Goal: Communication & Community: Answer question/provide support

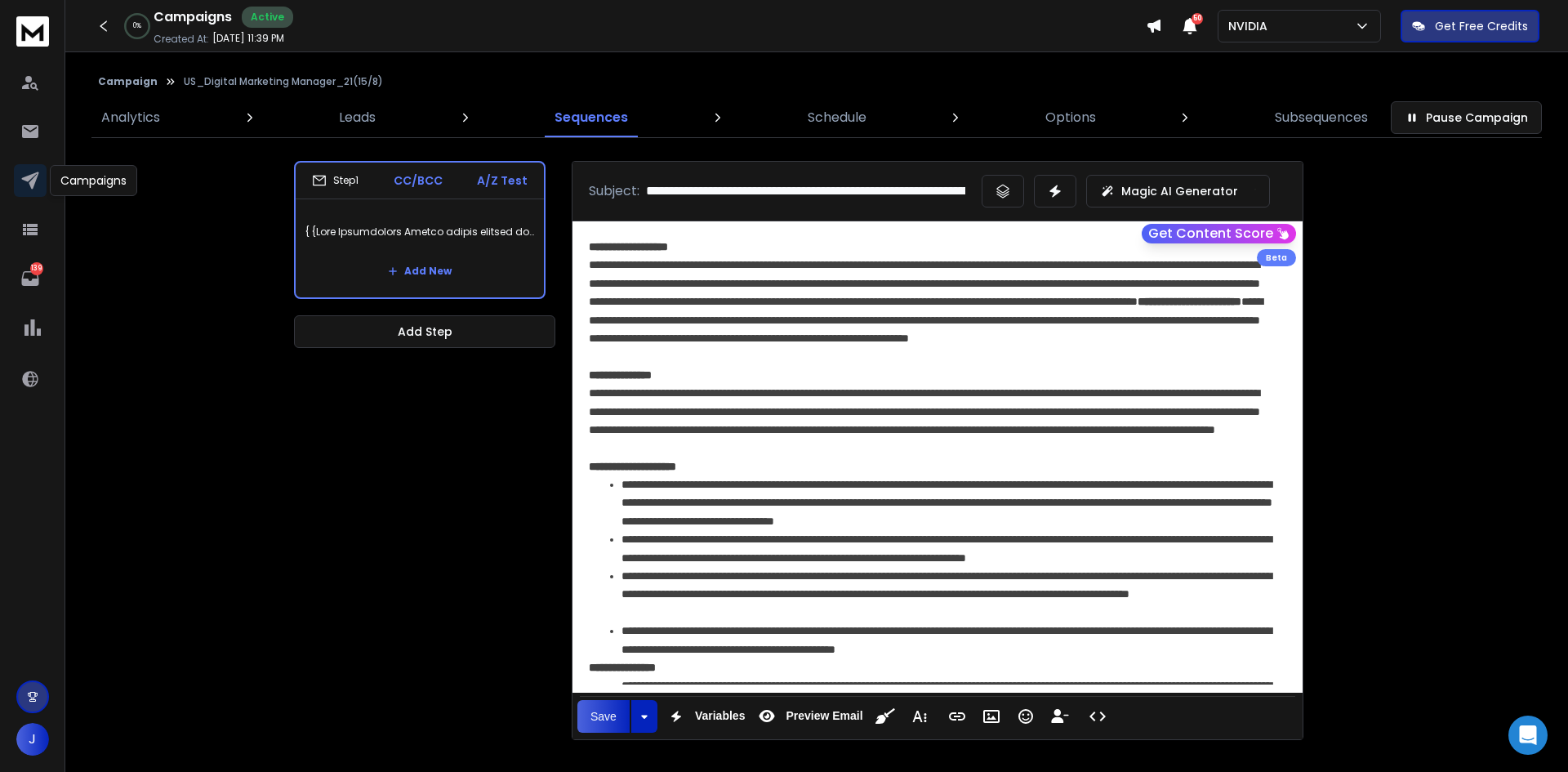
click at [32, 172] on icon at bounding box center [30, 181] width 20 height 20
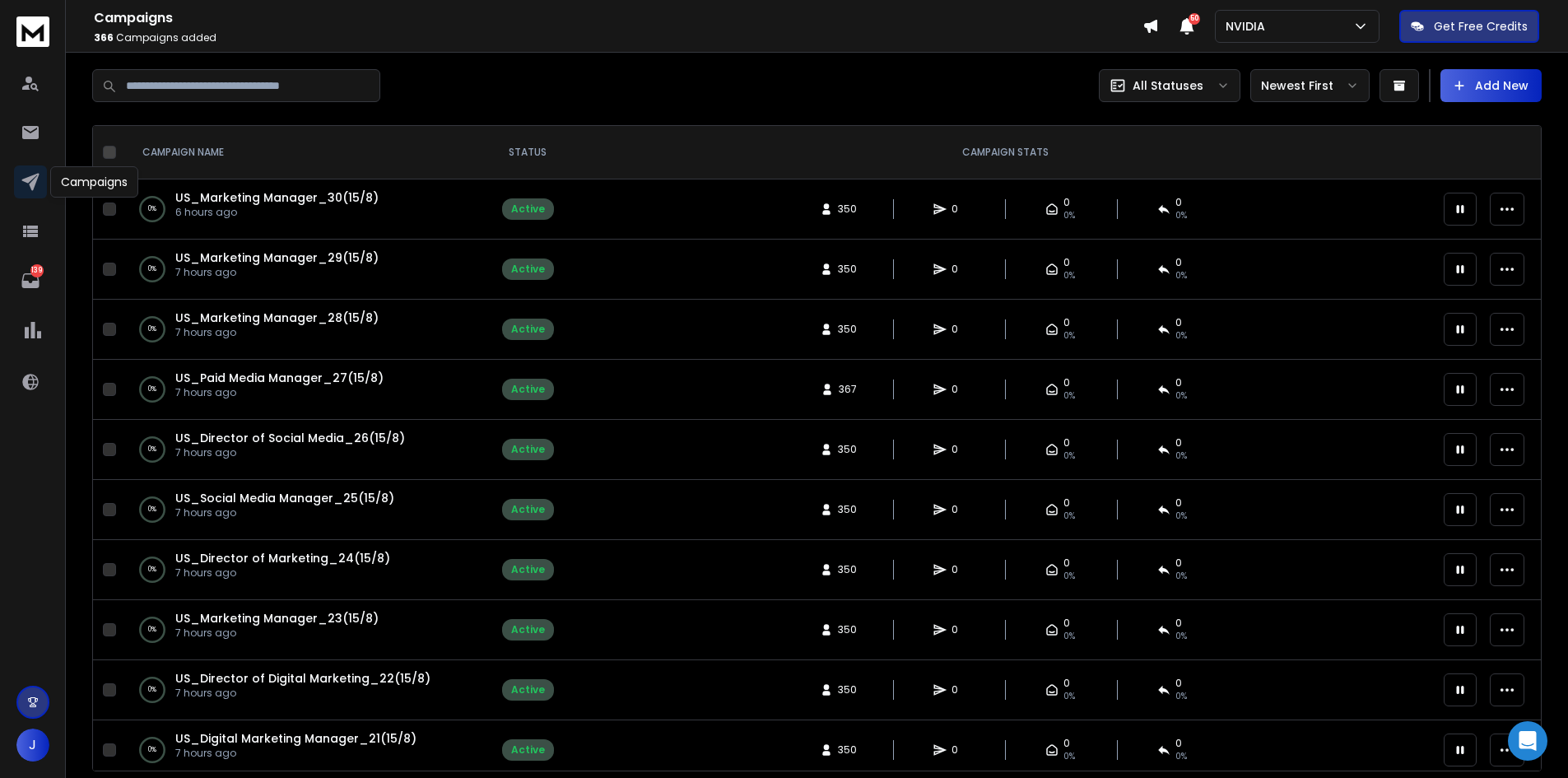
click at [538, 96] on div at bounding box center [455, 86] width 725 height 33
click at [786, 73] on div at bounding box center [455, 86] width 725 height 33
click at [38, 275] on p "139" at bounding box center [37, 271] width 13 height 13
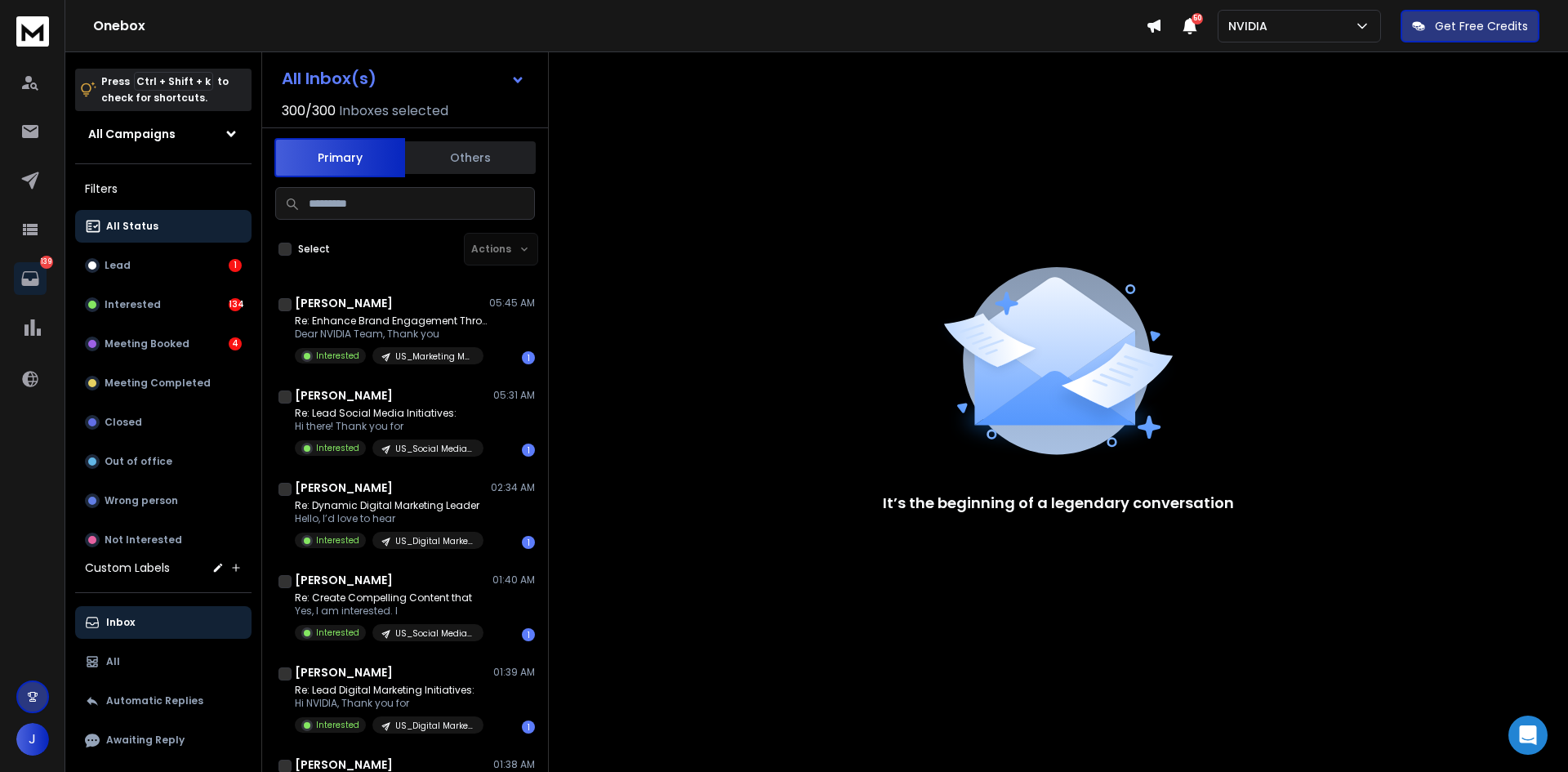
click at [192, 308] on button "Interested 134" at bounding box center [164, 305] width 177 height 33
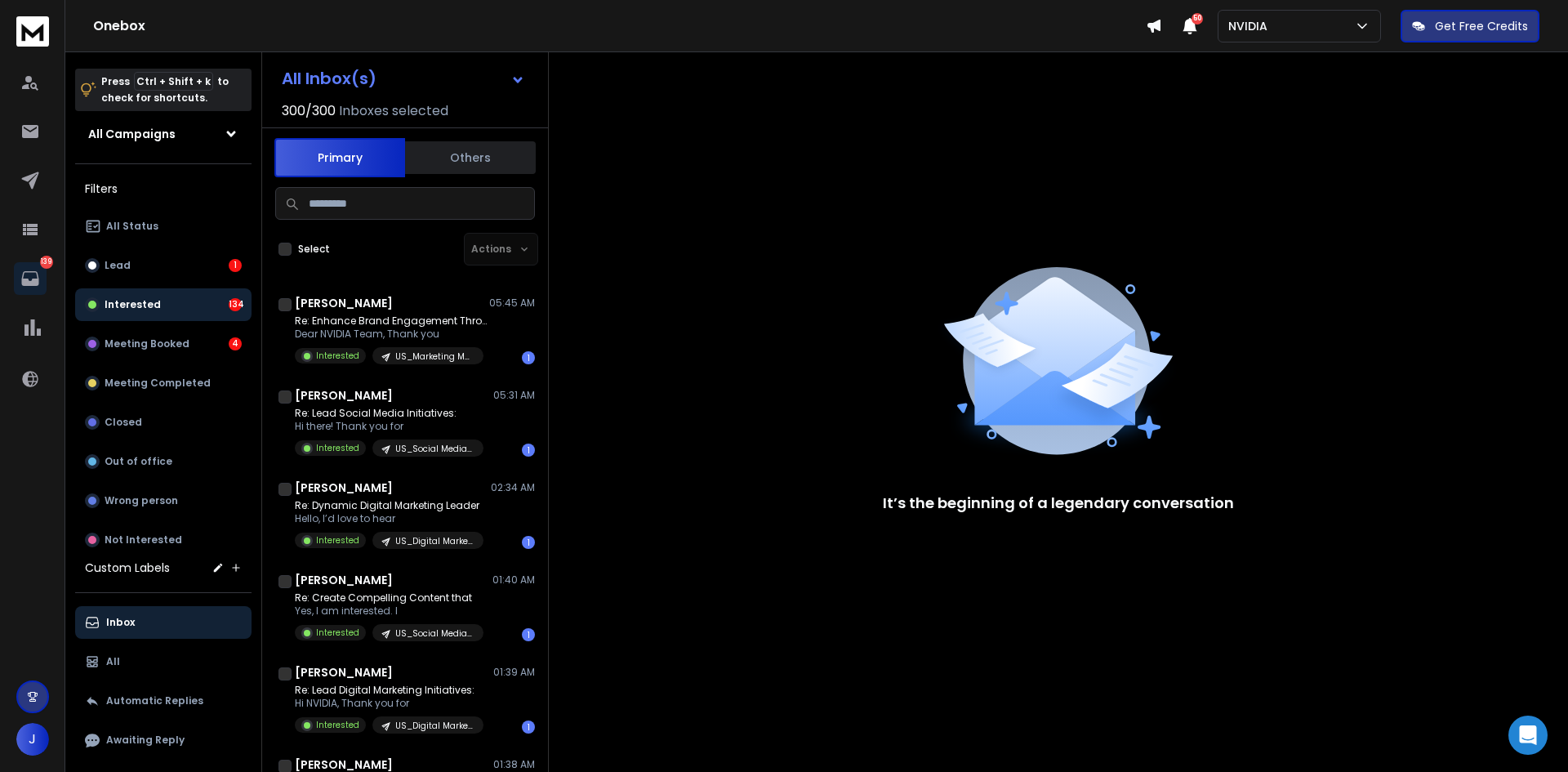
click at [908, 505] on p "It’s the beginning of a legendary conversation" at bounding box center [1058, 503] width 351 height 23
click at [189, 345] on button "Meeting Booked 4" at bounding box center [164, 344] width 177 height 33
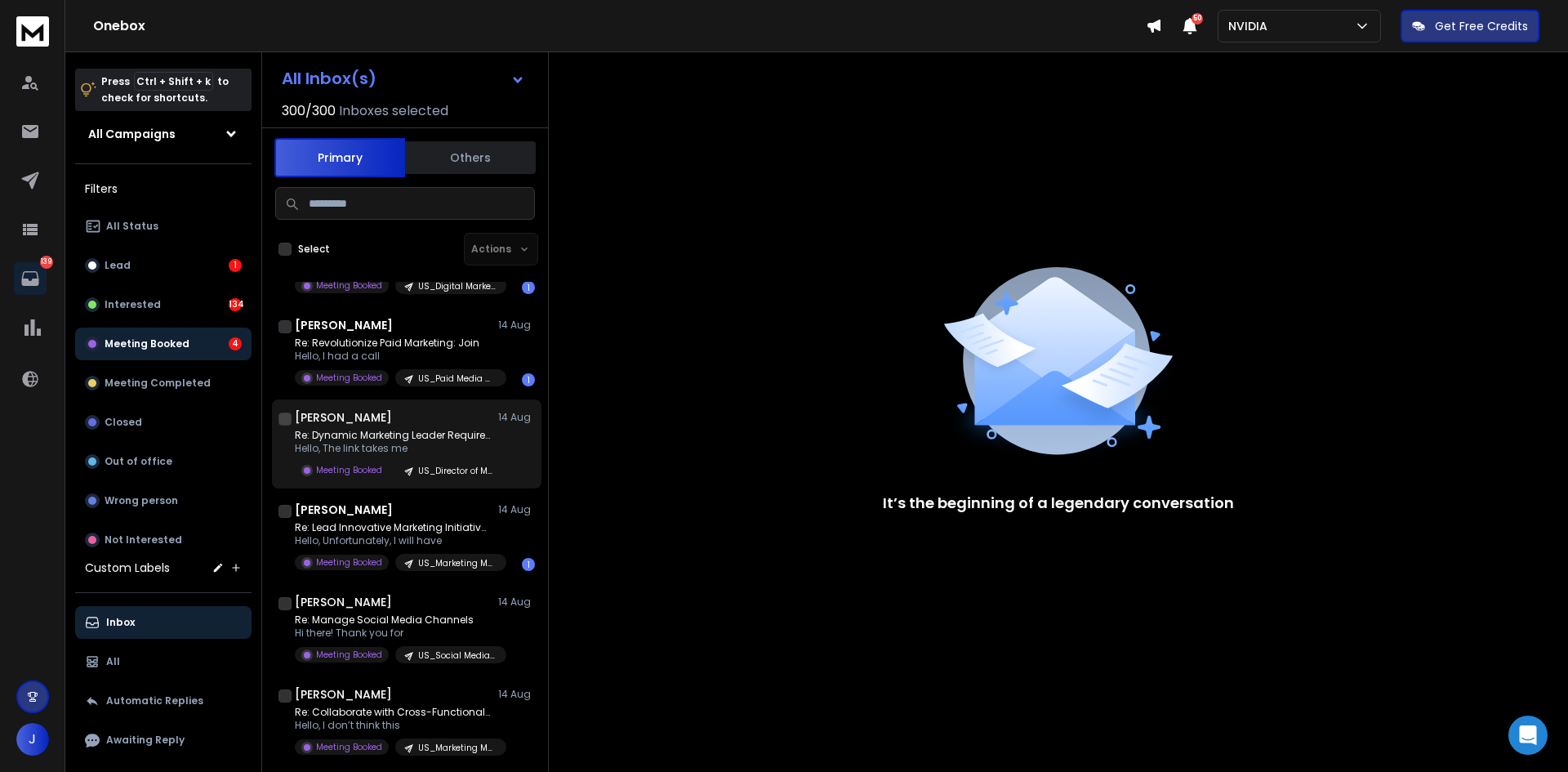
scroll to position [164, 0]
click at [439, 441] on p "Re: Dynamic Marketing Leader Required" at bounding box center [393, 434] width 196 height 13
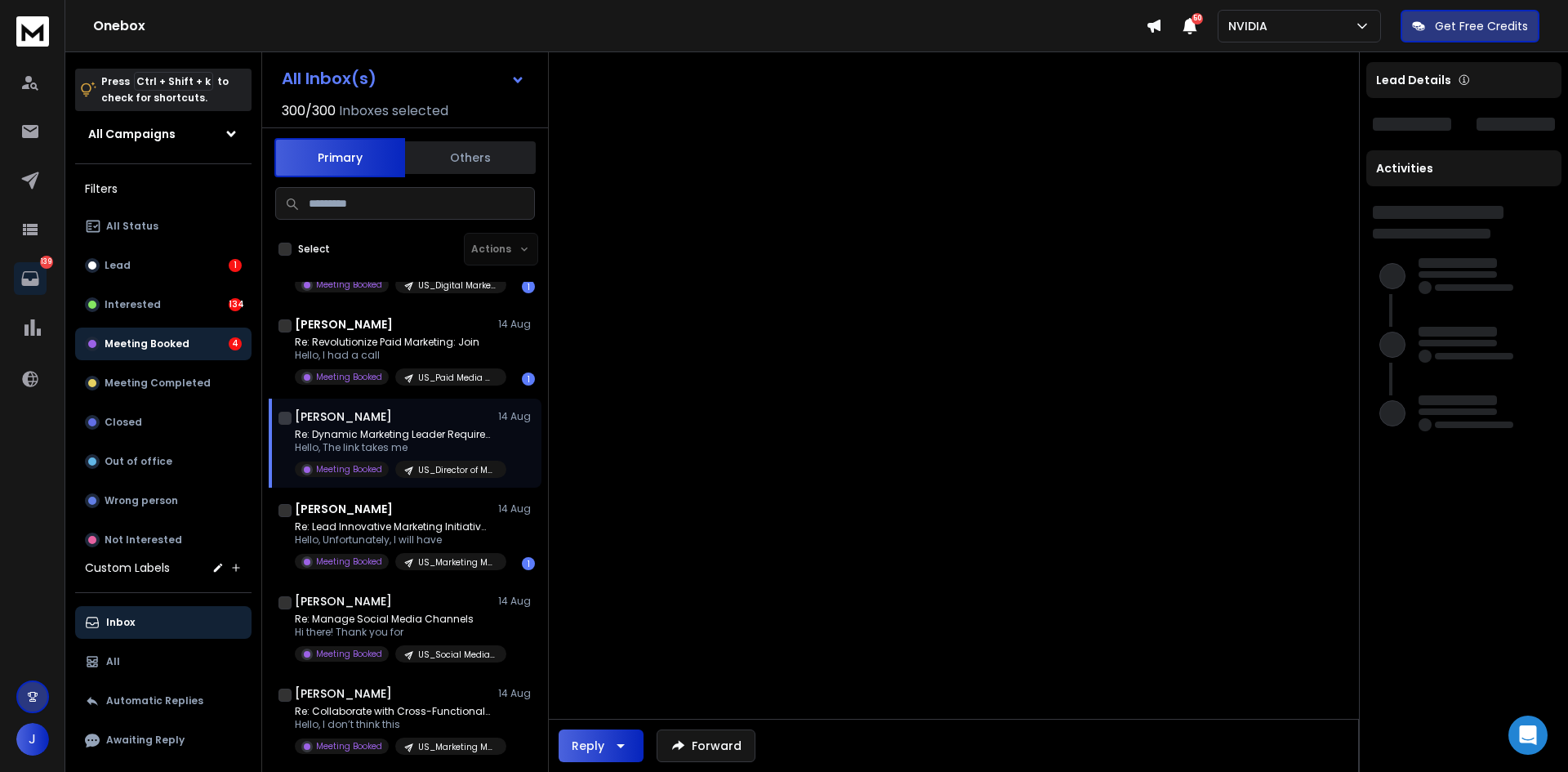
click at [981, 337] on div "Reply Forward" at bounding box center [953, 438] width 810 height 772
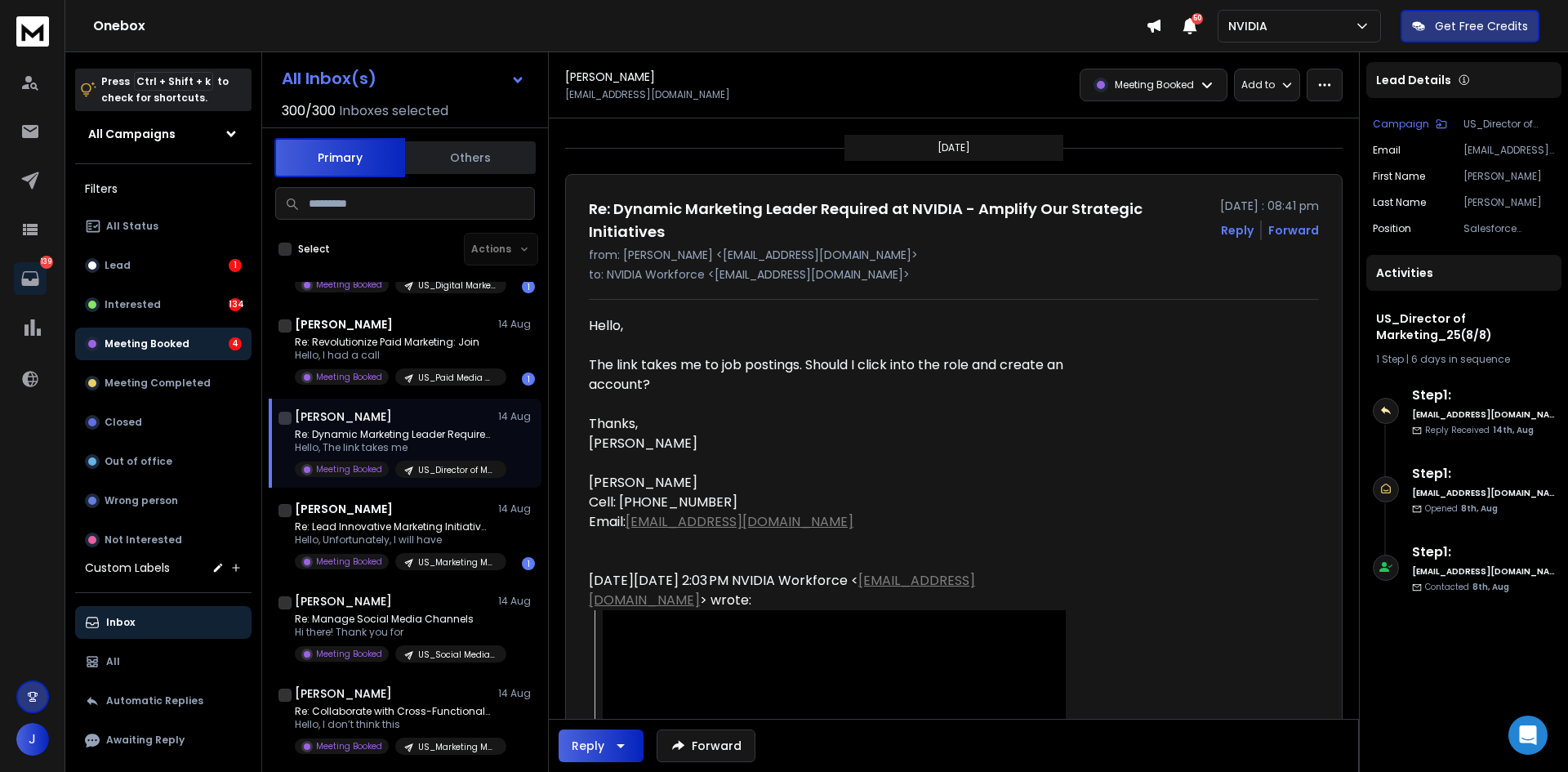
click at [831, 254] on p "from: Katie Dolan <katieldolan16@gmail.com>" at bounding box center [953, 255] width 730 height 16
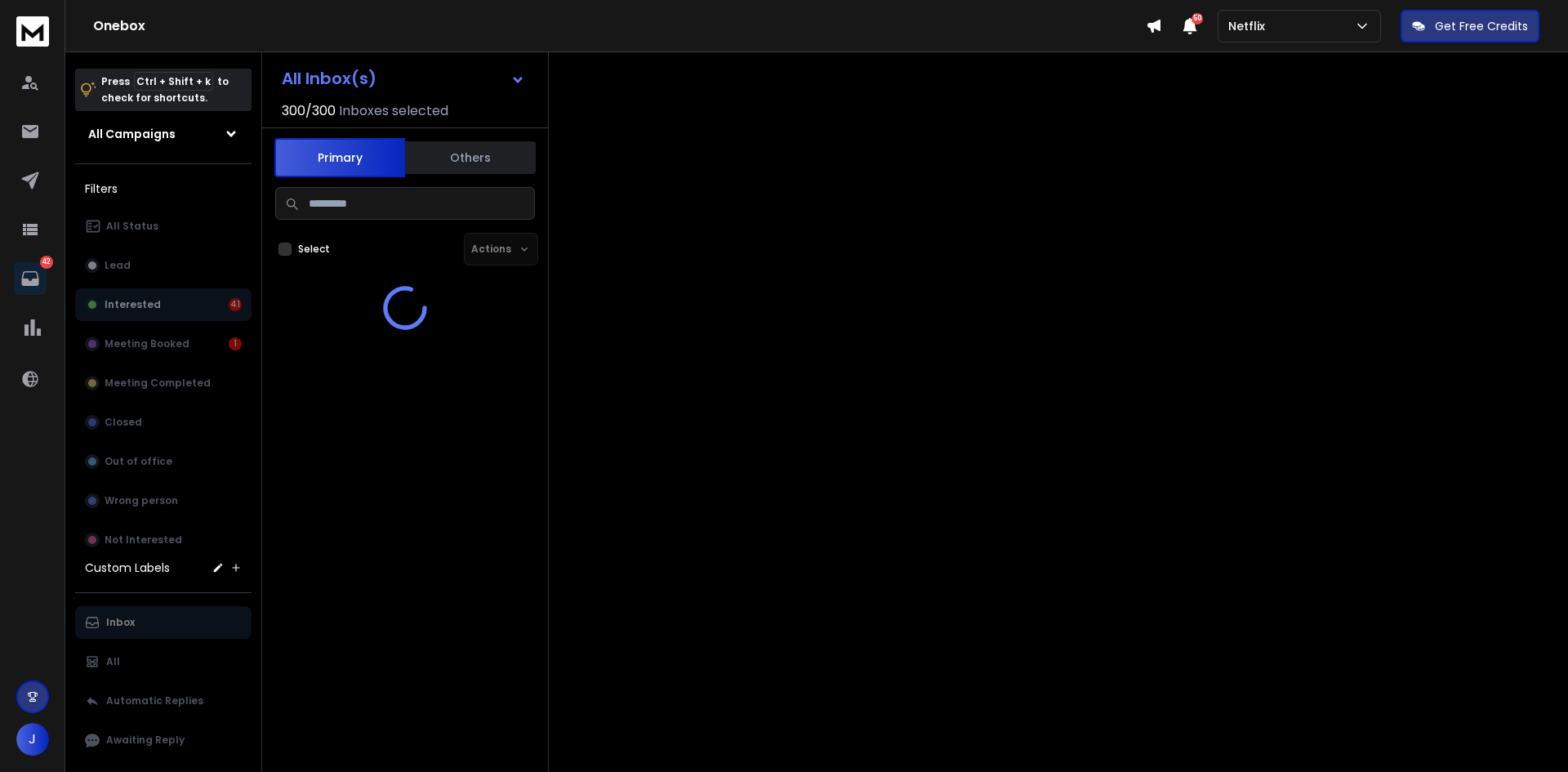
click at [813, 395] on div at bounding box center [1058, 438] width 1019 height 772
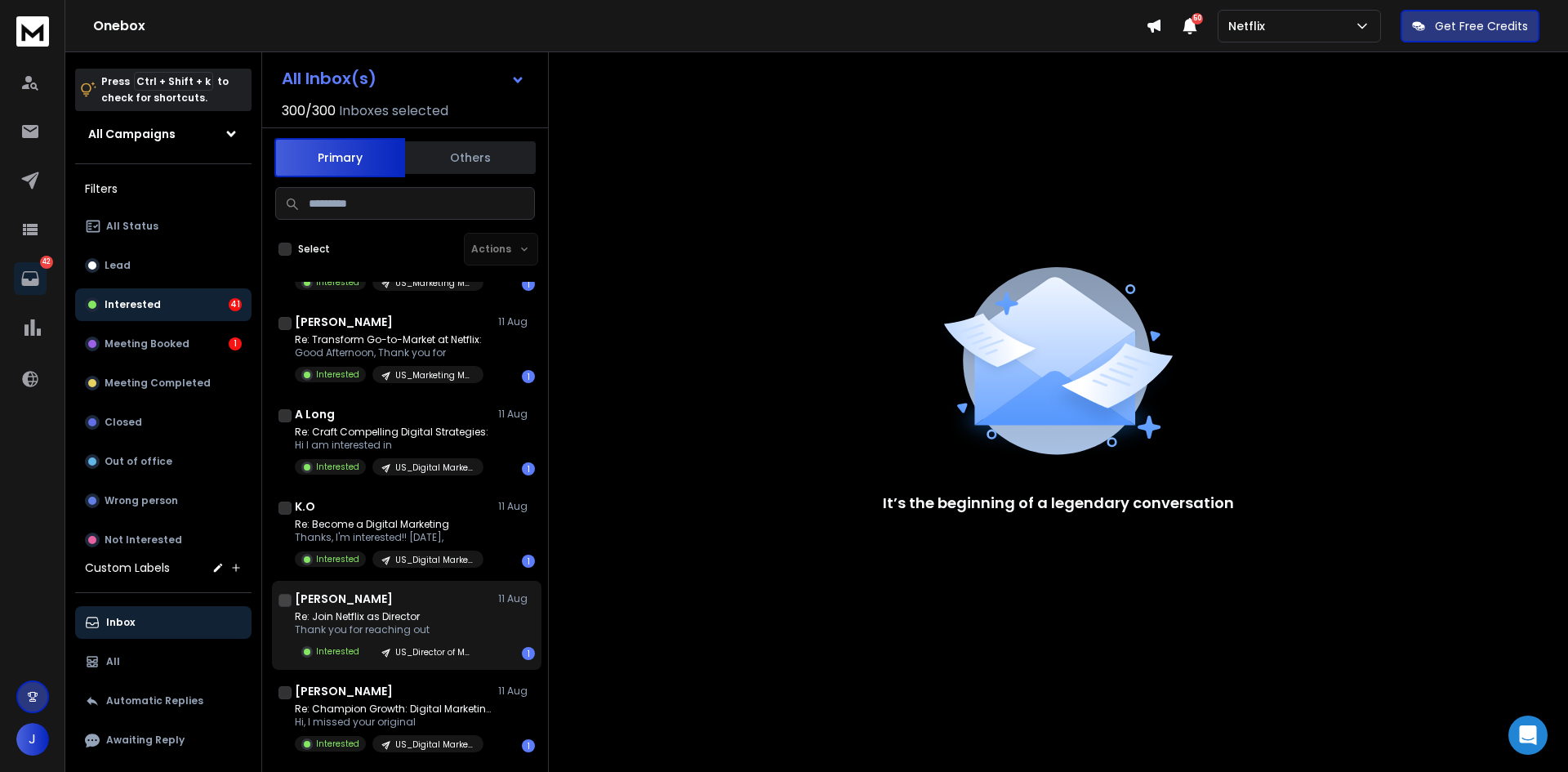
scroll to position [3430, 0]
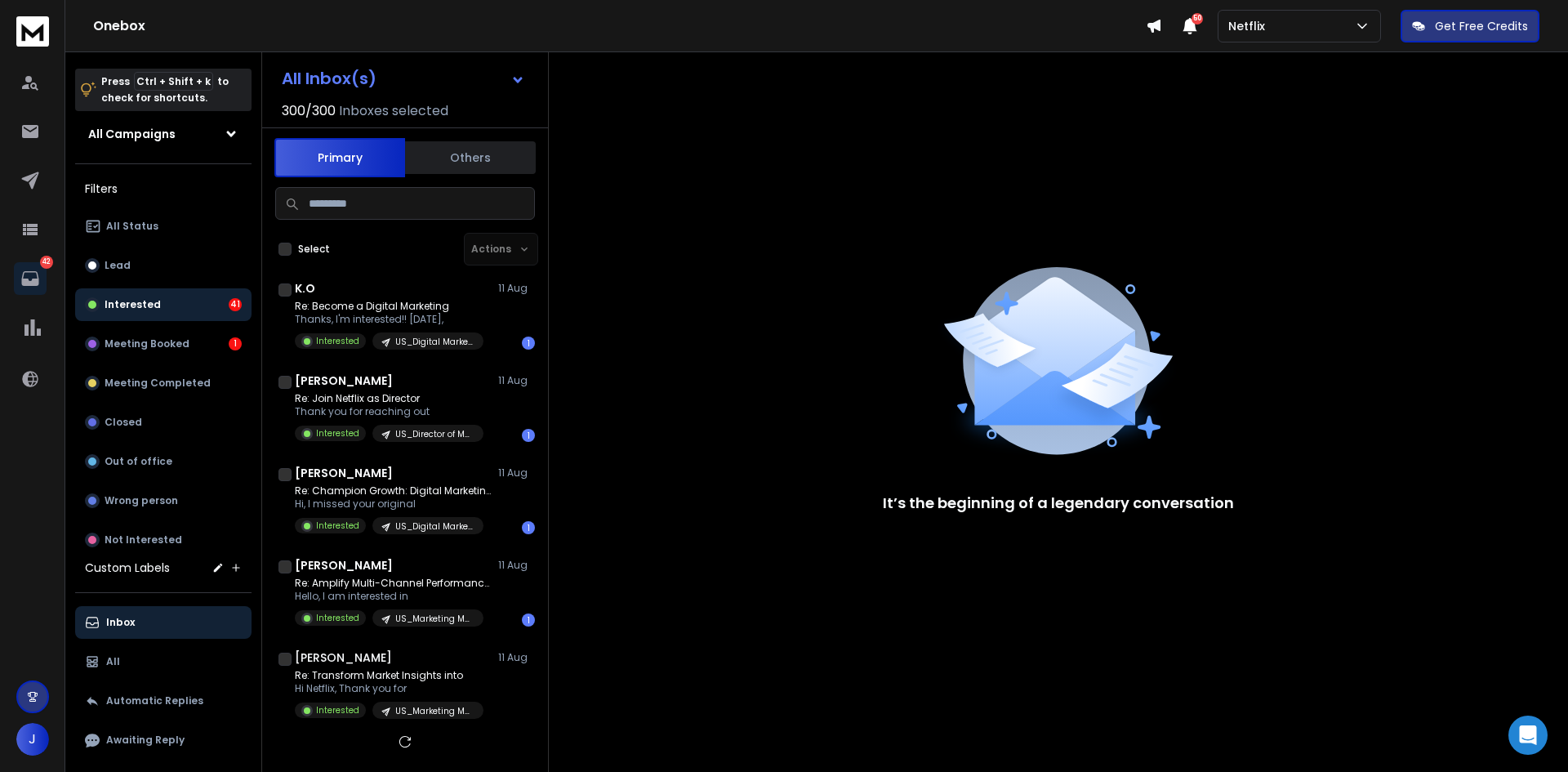
click at [782, 580] on div "It’s the beginning of a legendary conversation" at bounding box center [1058, 380] width 1019 height 656
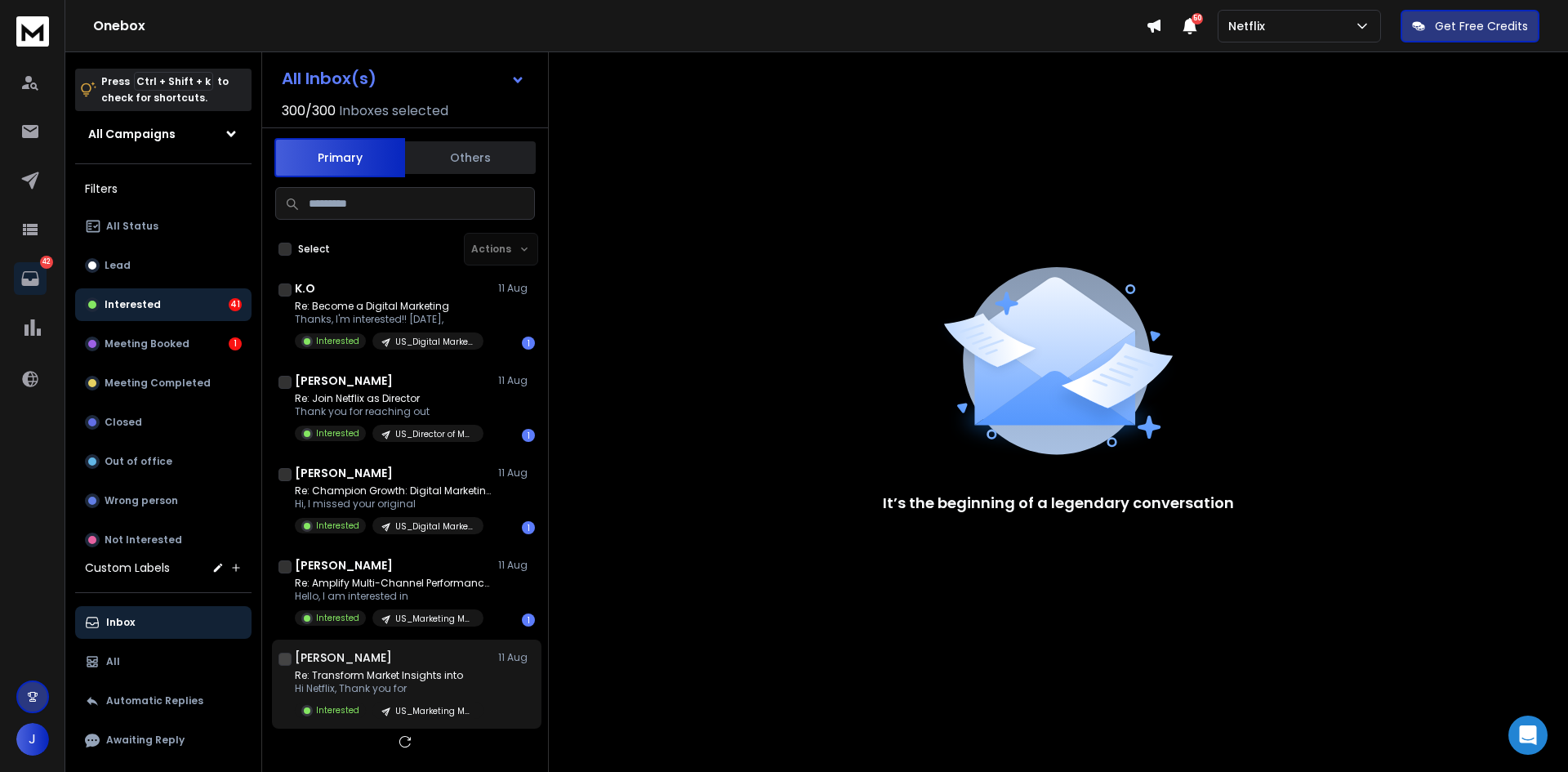
scroll to position [3413, 0]
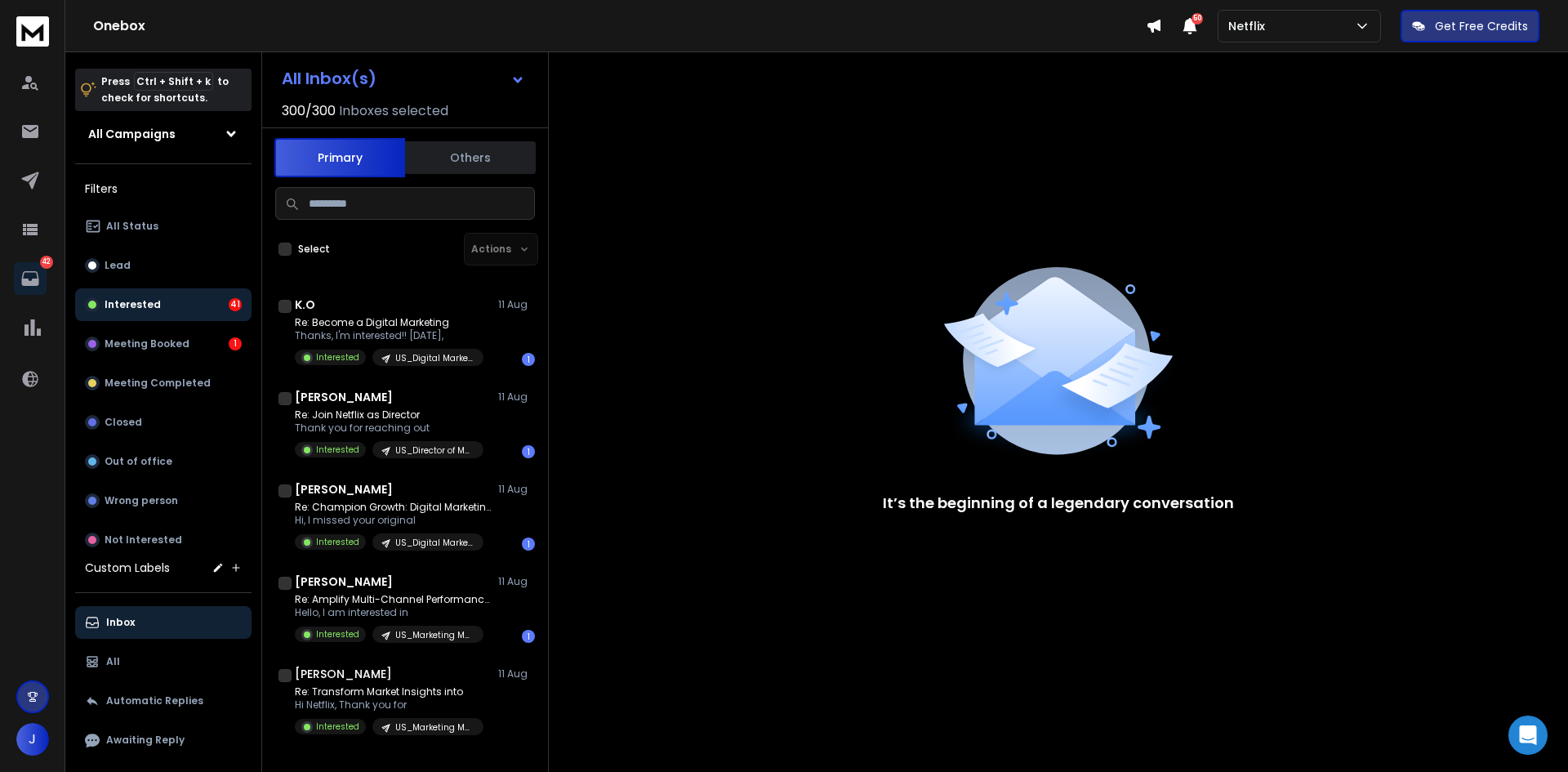
drag, startPoint x: 1016, startPoint y: 686, endPoint x: 812, endPoint y: 395, distance: 355.4
click at [1012, 684] on div "It’s the beginning of a legendary conversation" at bounding box center [1058, 380] width 1019 height 656
click at [781, 99] on div "It’s the beginning of a legendary conversation" at bounding box center [1058, 380] width 1019 height 656
click at [864, 248] on div "It’s the beginning of a legendary conversation" at bounding box center [1058, 380] width 1019 height 656
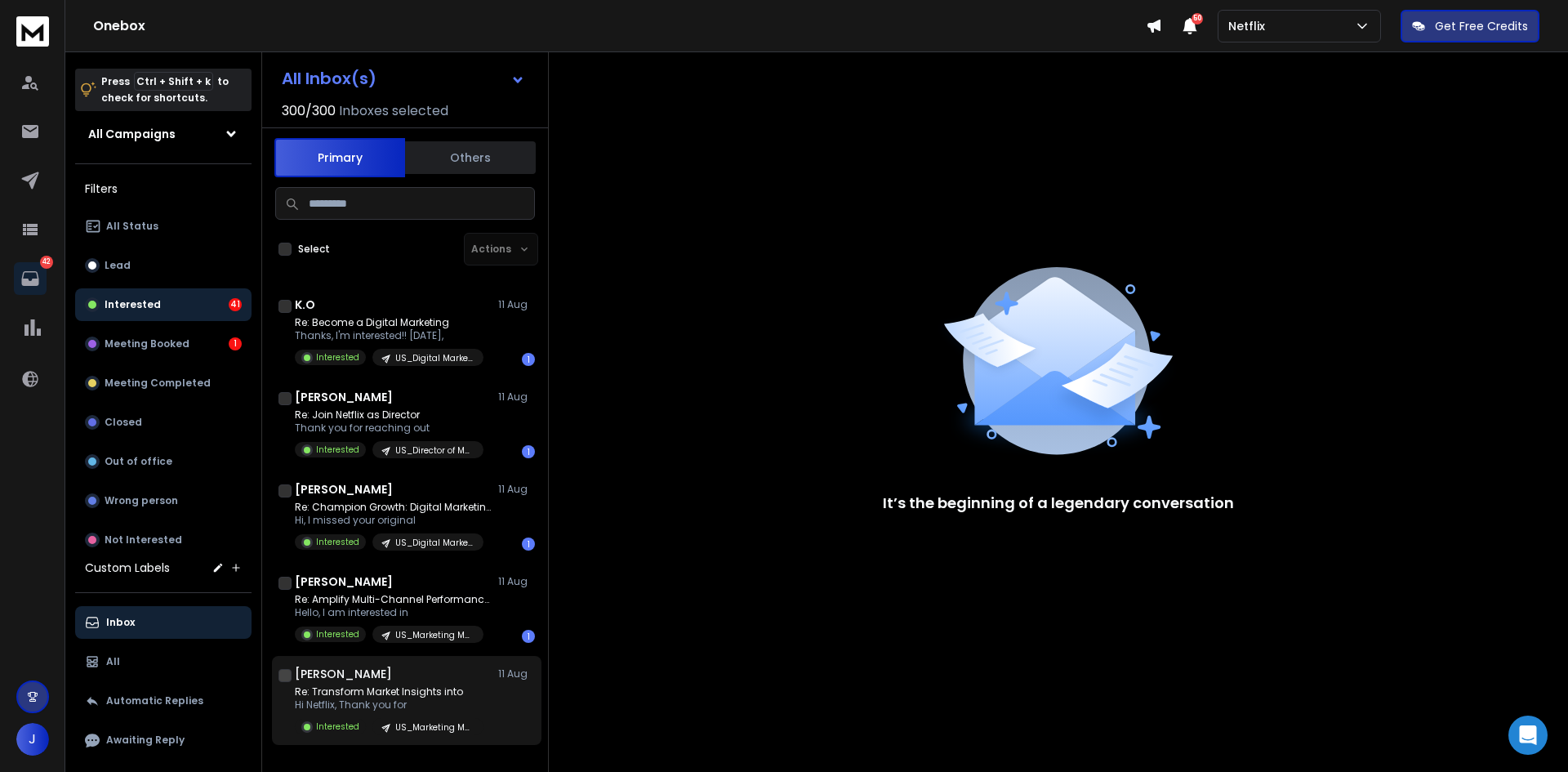
click at [437, 691] on p "Re: Transform Market Insights into" at bounding box center [389, 692] width 189 height 13
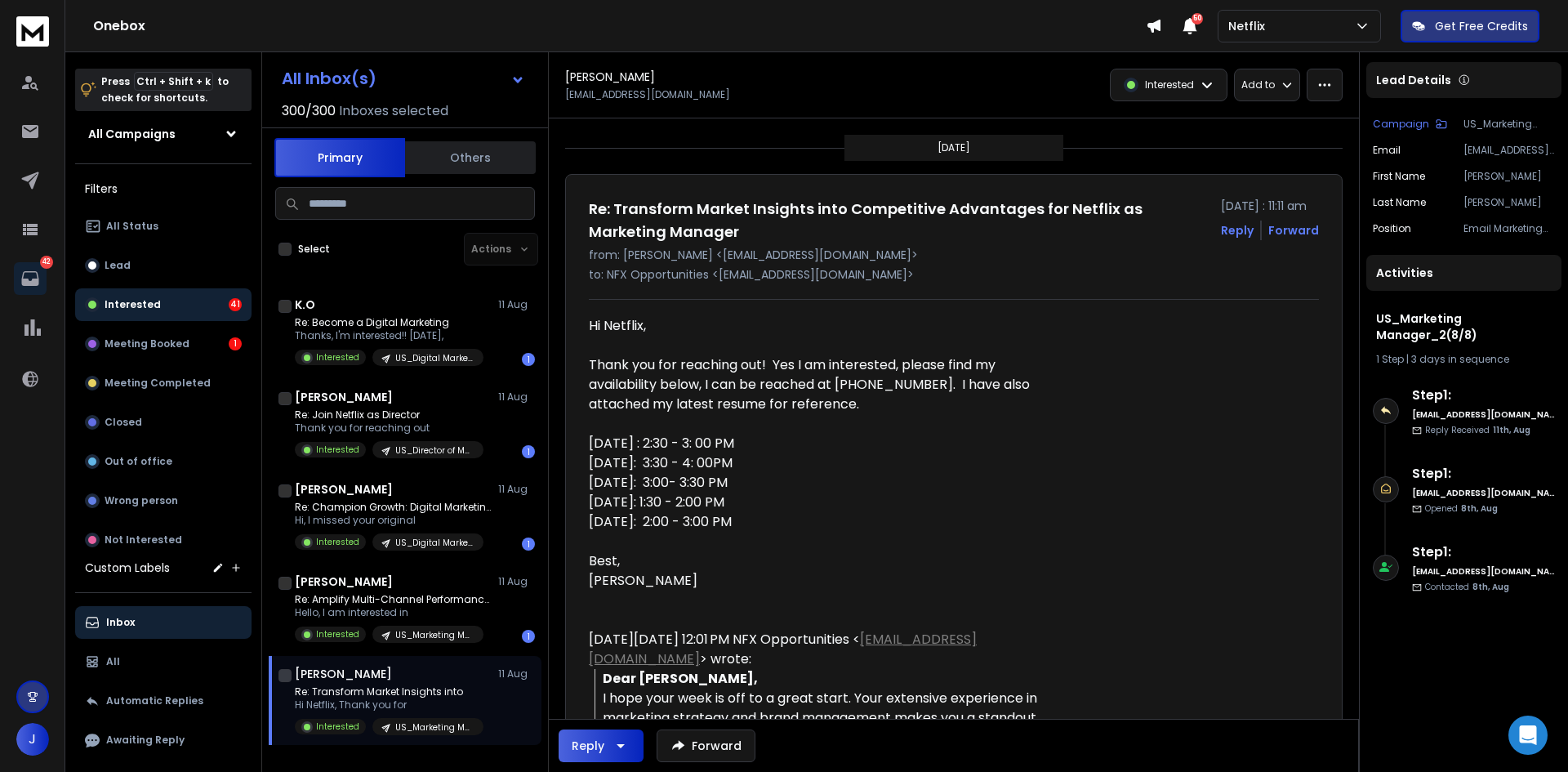
drag, startPoint x: 901, startPoint y: 324, endPoint x: 870, endPoint y: 334, distance: 32.6
click at [900, 323] on div "Hi Netflix, Thank you for reaching out! Yes I am interested, please find my ava…" at bounding box center [827, 464] width 477 height 294
click at [836, 551] on div "Best," at bounding box center [827, 561] width 477 height 20
click at [948, 345] on div at bounding box center [827, 346] width 477 height 20
drag, startPoint x: 983, startPoint y: 274, endPoint x: 844, endPoint y: 273, distance: 139.0
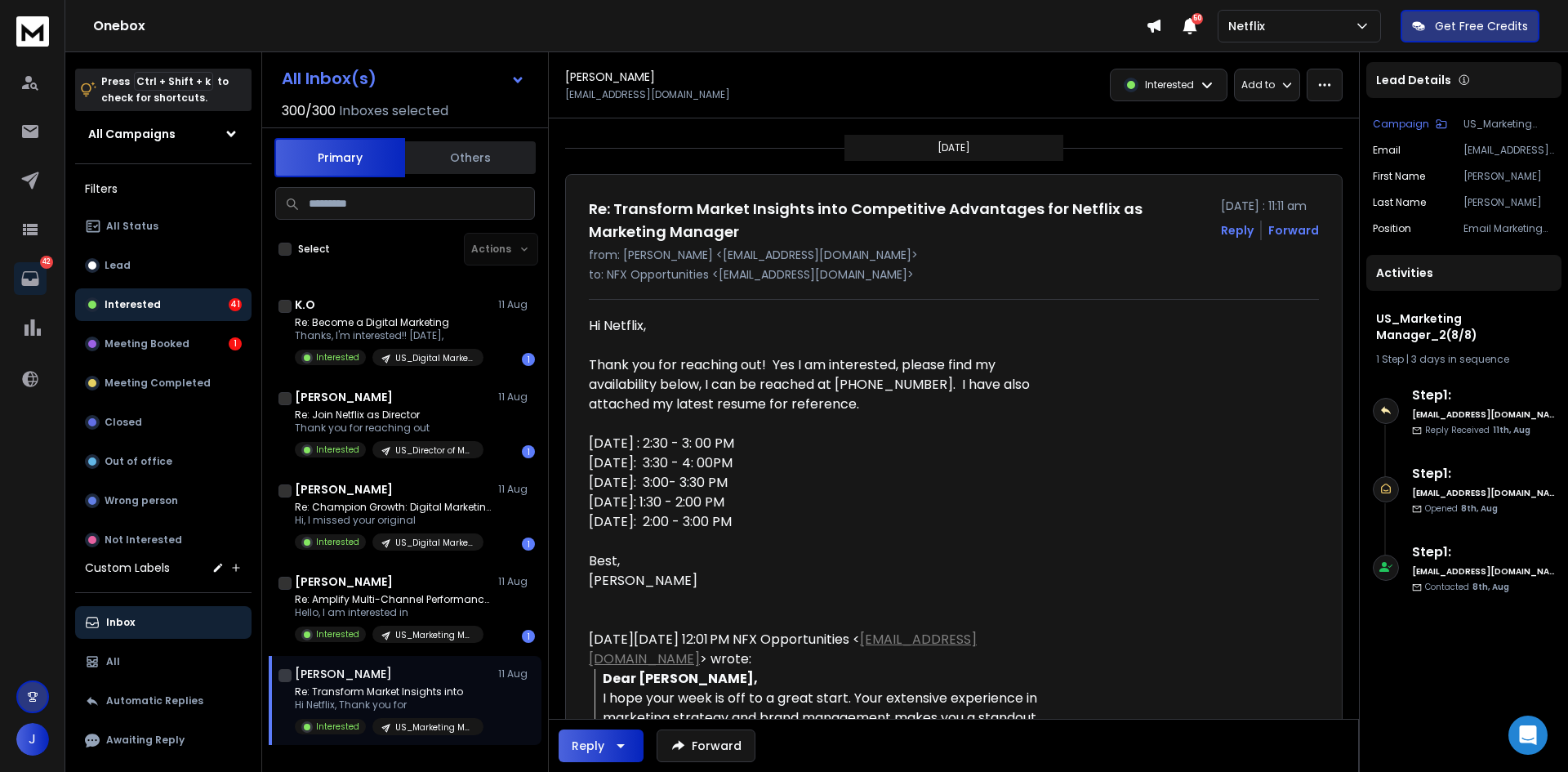
click at [844, 273] on p "to: NFX Opportunities <[EMAIL_ADDRESS][DOMAIN_NAME]>" at bounding box center [953, 275] width 730 height 16
click at [751, 603] on div at bounding box center [827, 600] width 477 height 20
drag, startPoint x: 875, startPoint y: 517, endPoint x: 645, endPoint y: 568, distance: 235.6
click at [871, 517] on div "[DATE]: 2:00 - 3:00 PM" at bounding box center [827, 522] width 477 height 20
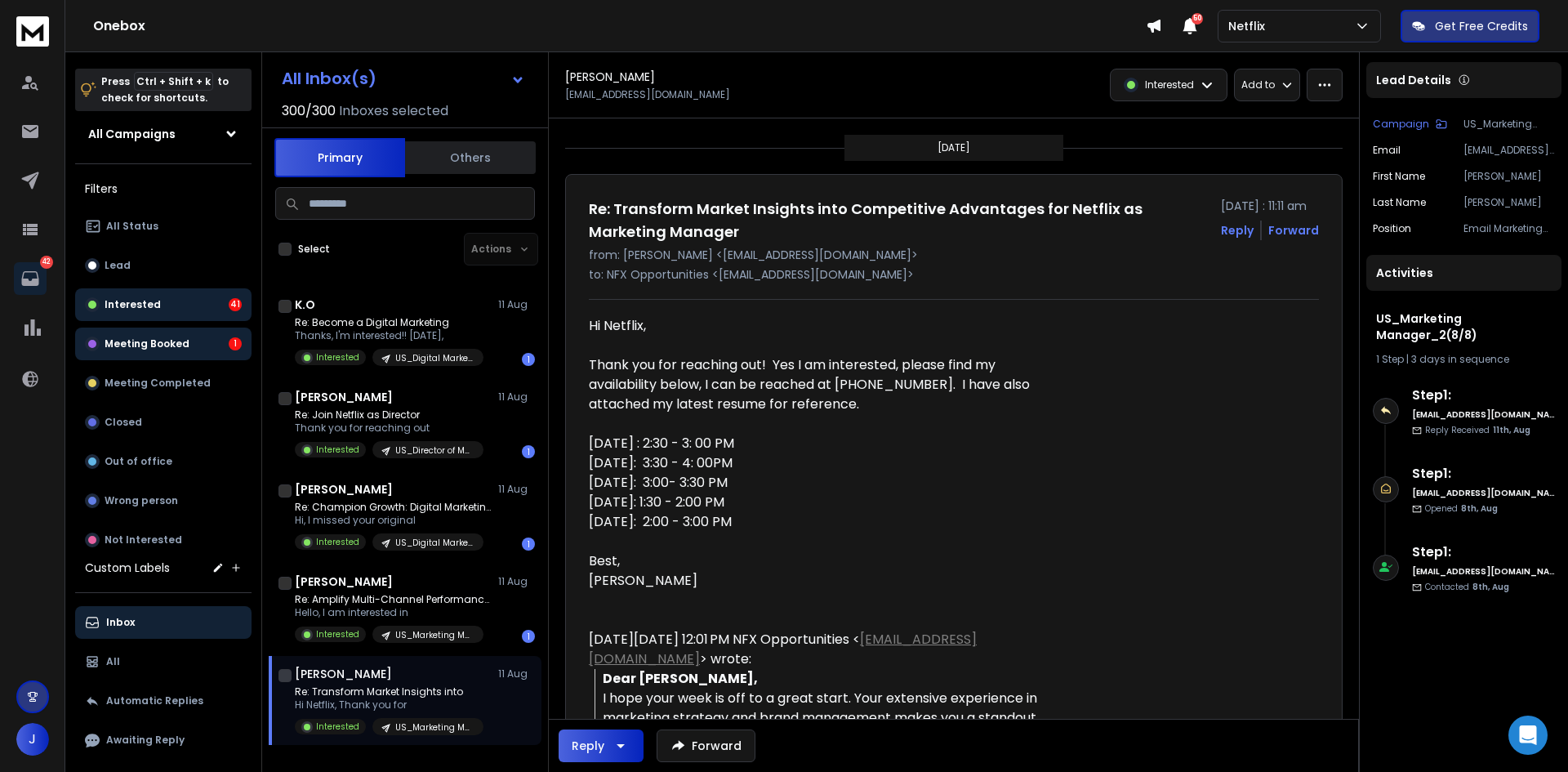
click at [181, 348] on p "Meeting Booked" at bounding box center [147, 344] width 85 height 13
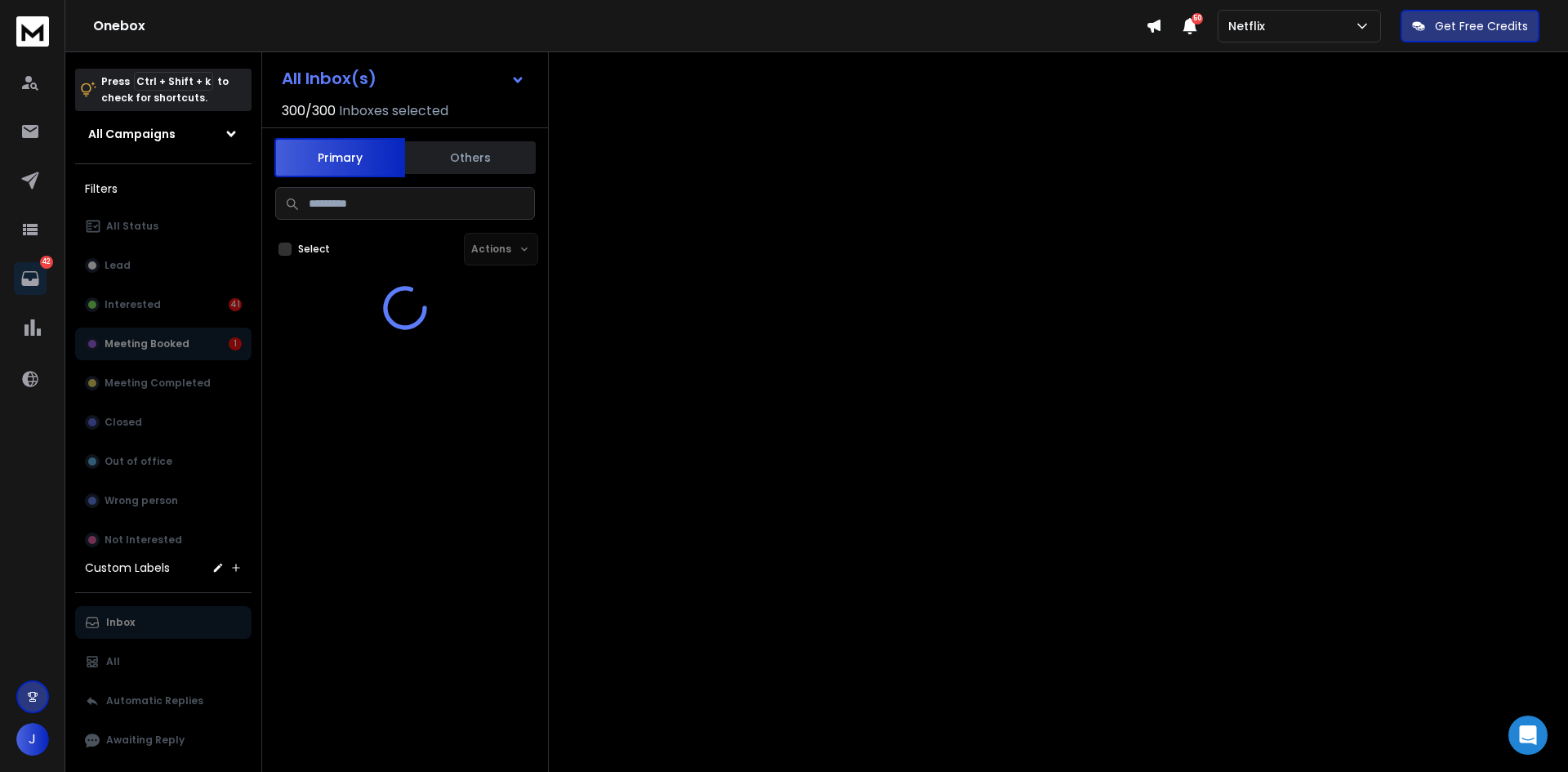
scroll to position [0, 0]
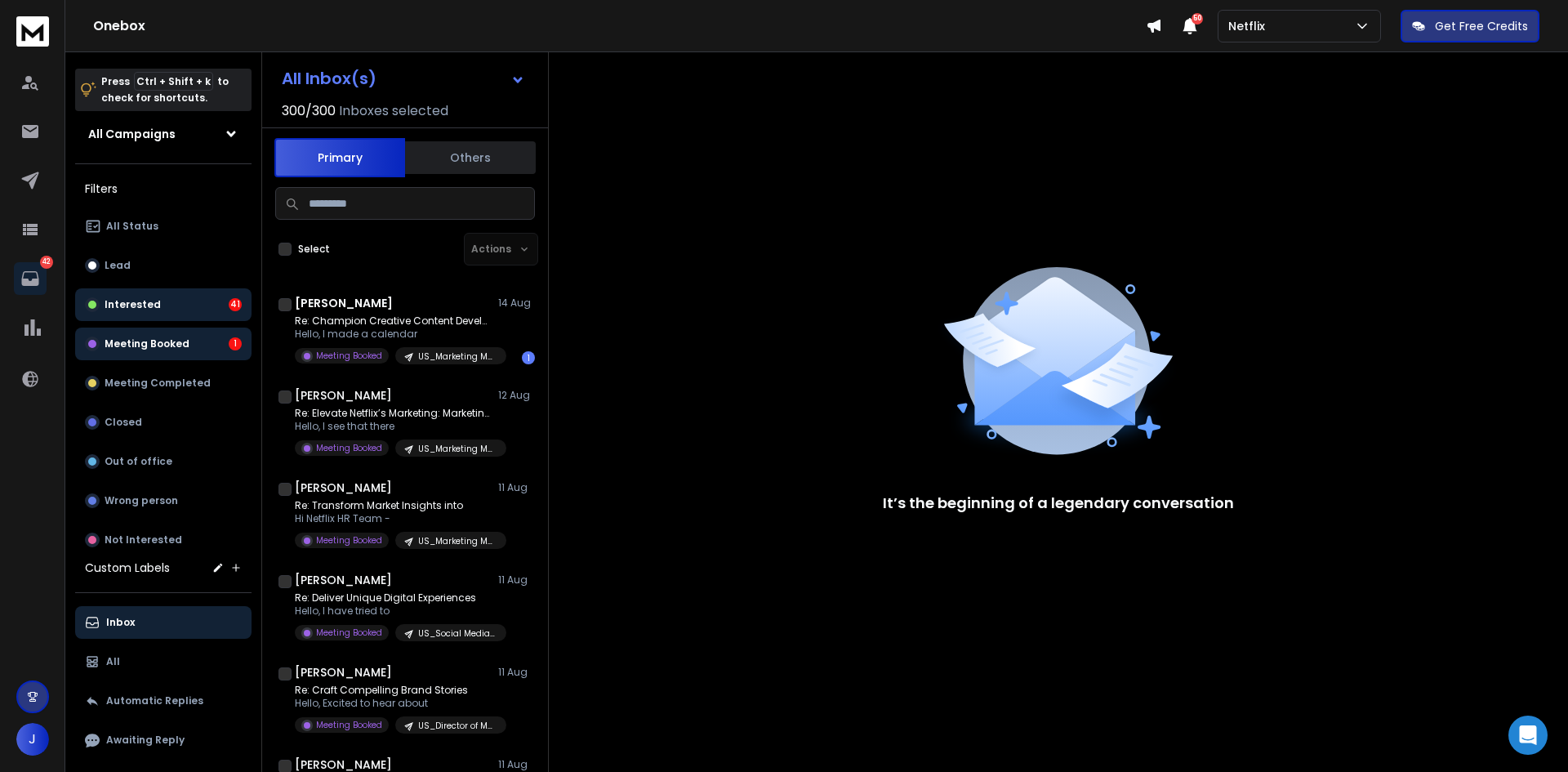
click at [163, 293] on button "Interested 41" at bounding box center [164, 305] width 177 height 33
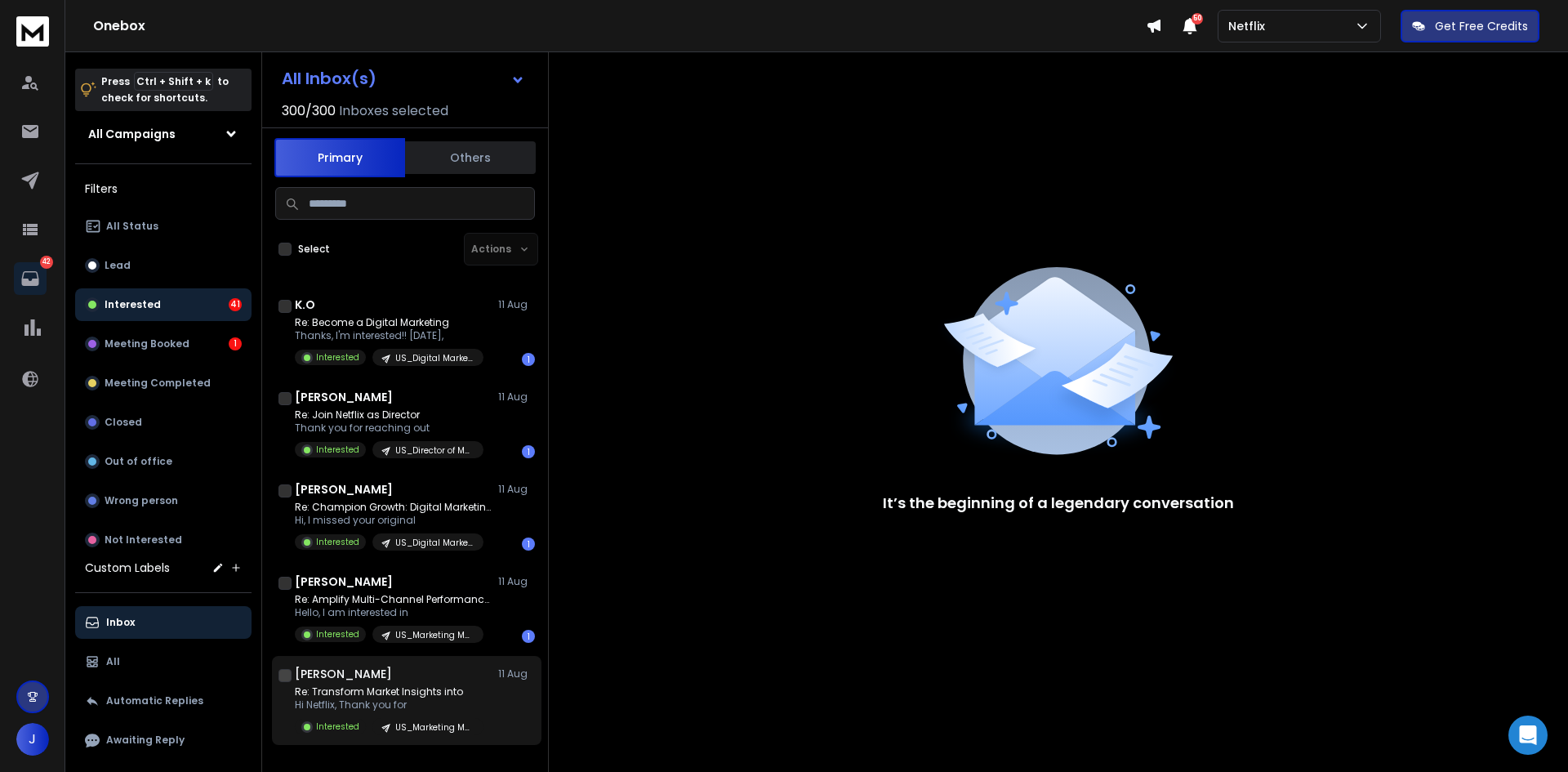
scroll to position [3413, 0]
click at [399, 695] on p "Re: Transform Market Insights into" at bounding box center [389, 692] width 189 height 13
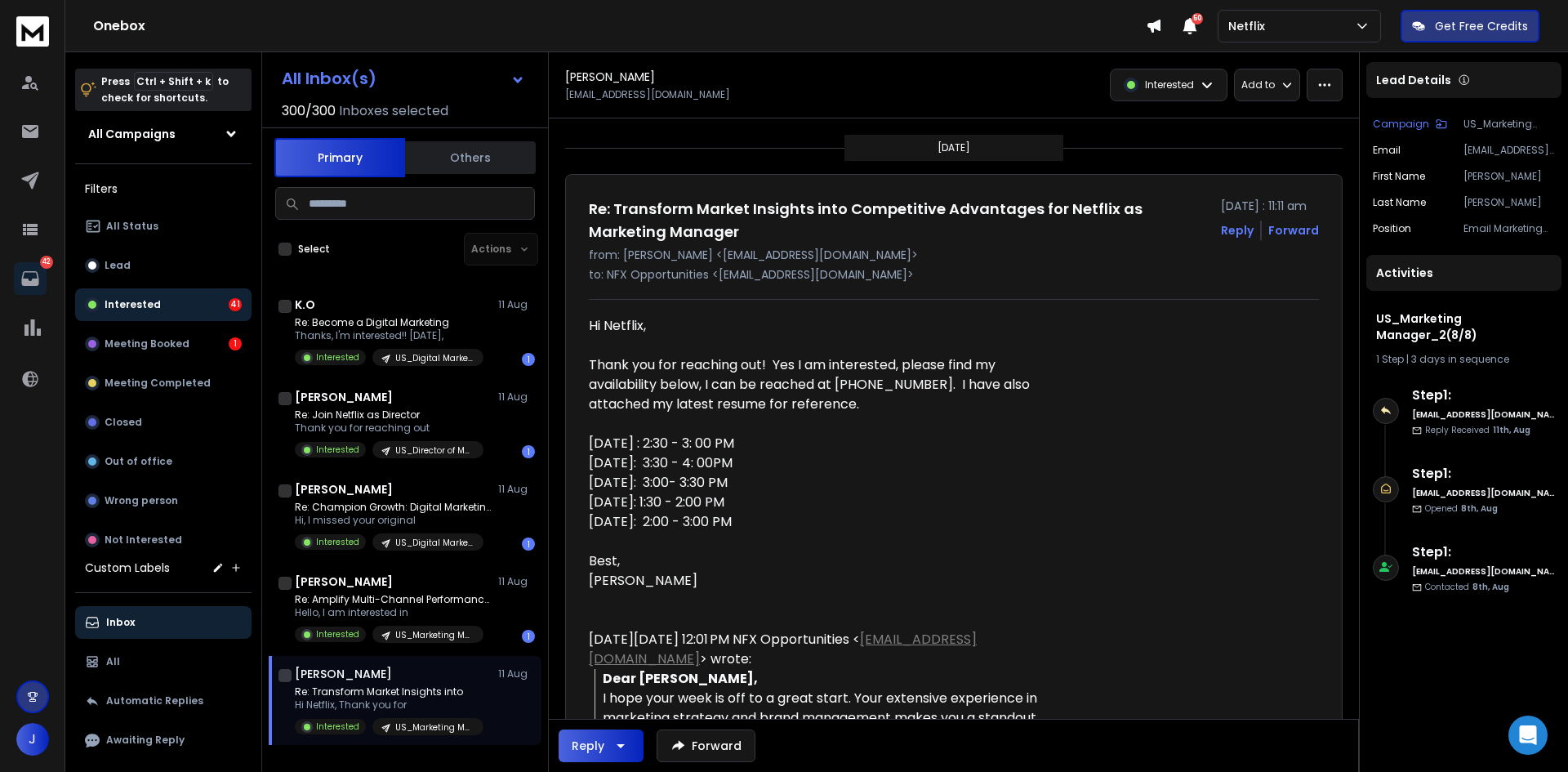
drag, startPoint x: 984, startPoint y: 278, endPoint x: 768, endPoint y: 277, distance: 216.0
click at [768, 277] on p "to: NFX Opportunities <[EMAIL_ADDRESS][DOMAIN_NAME]>" at bounding box center [953, 275] width 730 height 16
click at [928, 299] on div at bounding box center [953, 299] width 730 height 1
click at [983, 276] on p "to: NFX Opportunities <[EMAIL_ADDRESS][DOMAIN_NAME]>" at bounding box center [953, 275] width 730 height 16
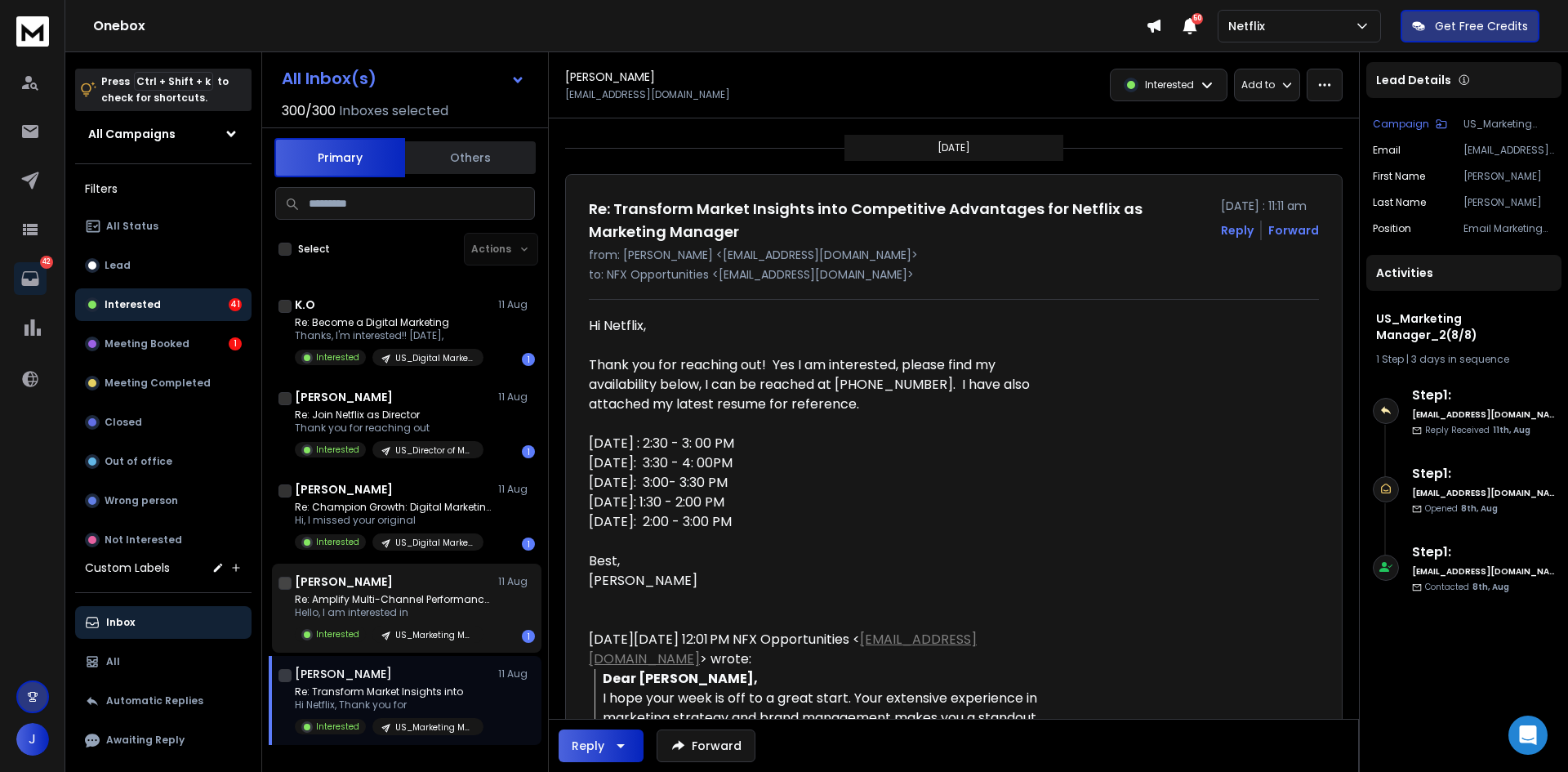
click at [417, 617] on p "Hello, I am interested in" at bounding box center [393, 613] width 196 height 13
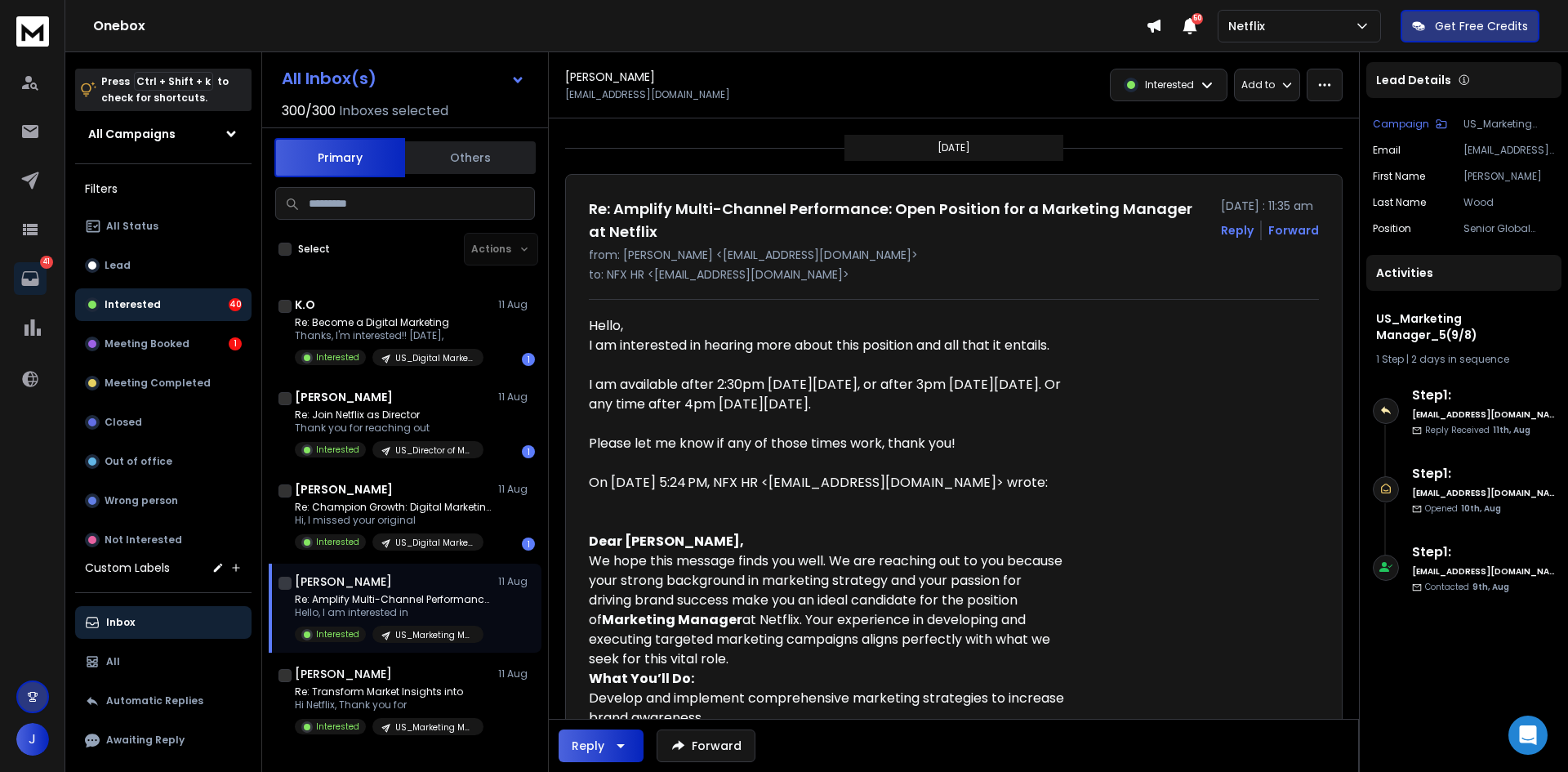
drag, startPoint x: 854, startPoint y: 276, endPoint x: 703, endPoint y: 273, distance: 151.0
click at [703, 273] on p "to: NFX HR <[EMAIL_ADDRESS][DOMAIN_NAME]>" at bounding box center [953, 275] width 730 height 16
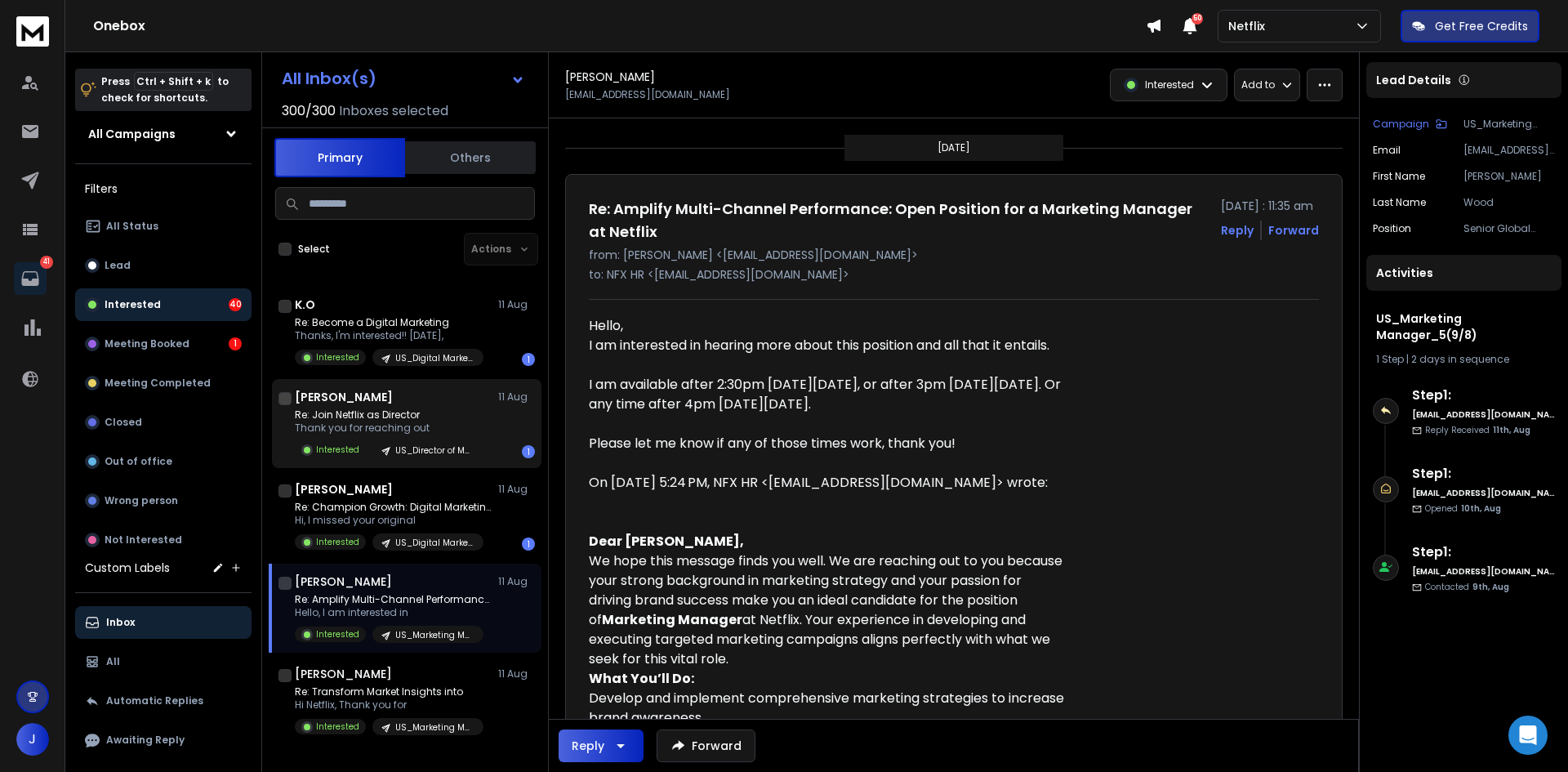
drag, startPoint x: 725, startPoint y: 292, endPoint x: 474, endPoint y: 410, distance: 277.4
click at [724, 292] on div "Re: Amplify Multi-Channel Performance: Open Position for a Marketing Manager at…" at bounding box center [953, 753] width 730 height 1111
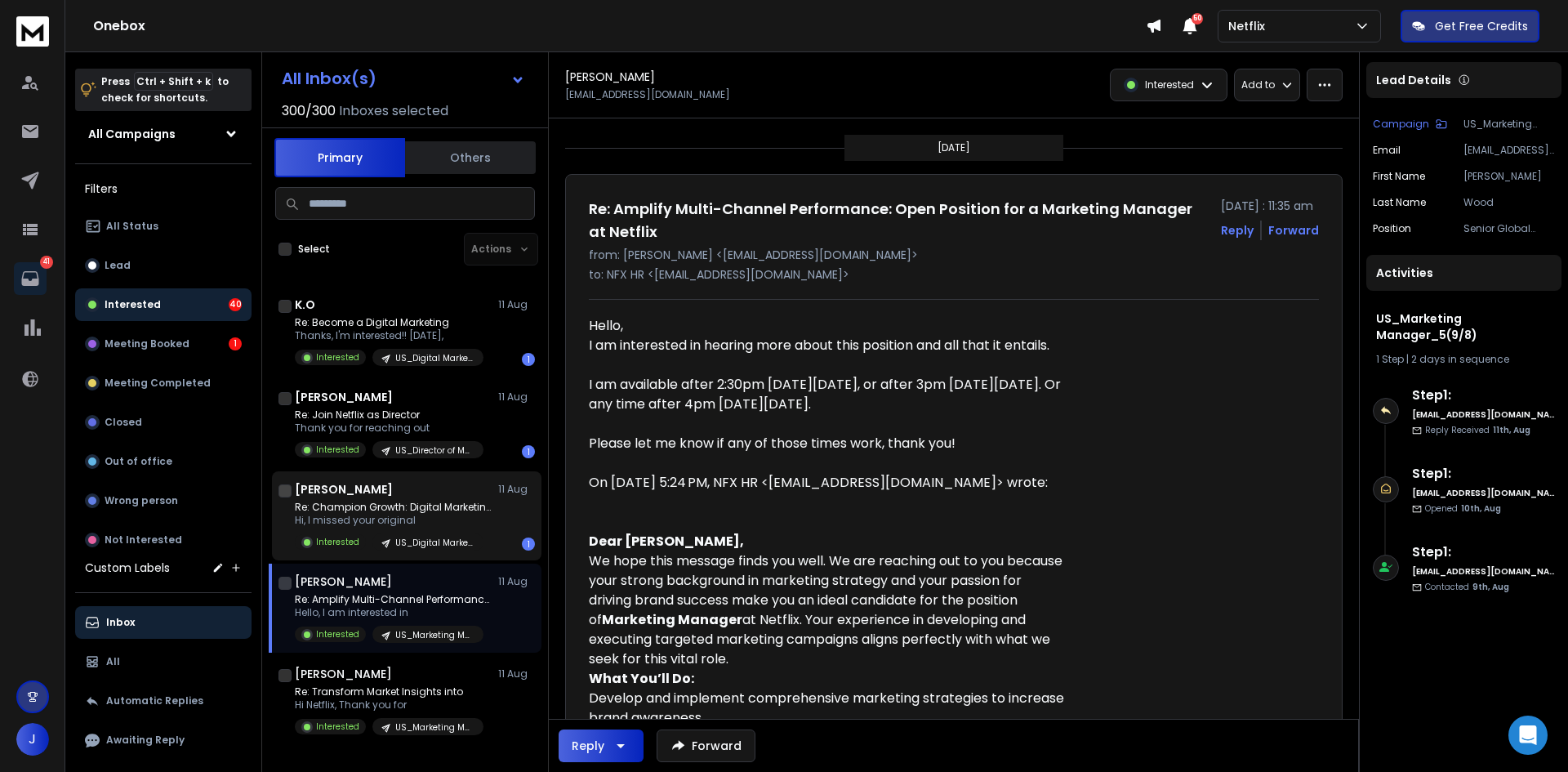
click at [387, 505] on p "Re: Champion Growth: Digital Marketing" at bounding box center [393, 507] width 196 height 13
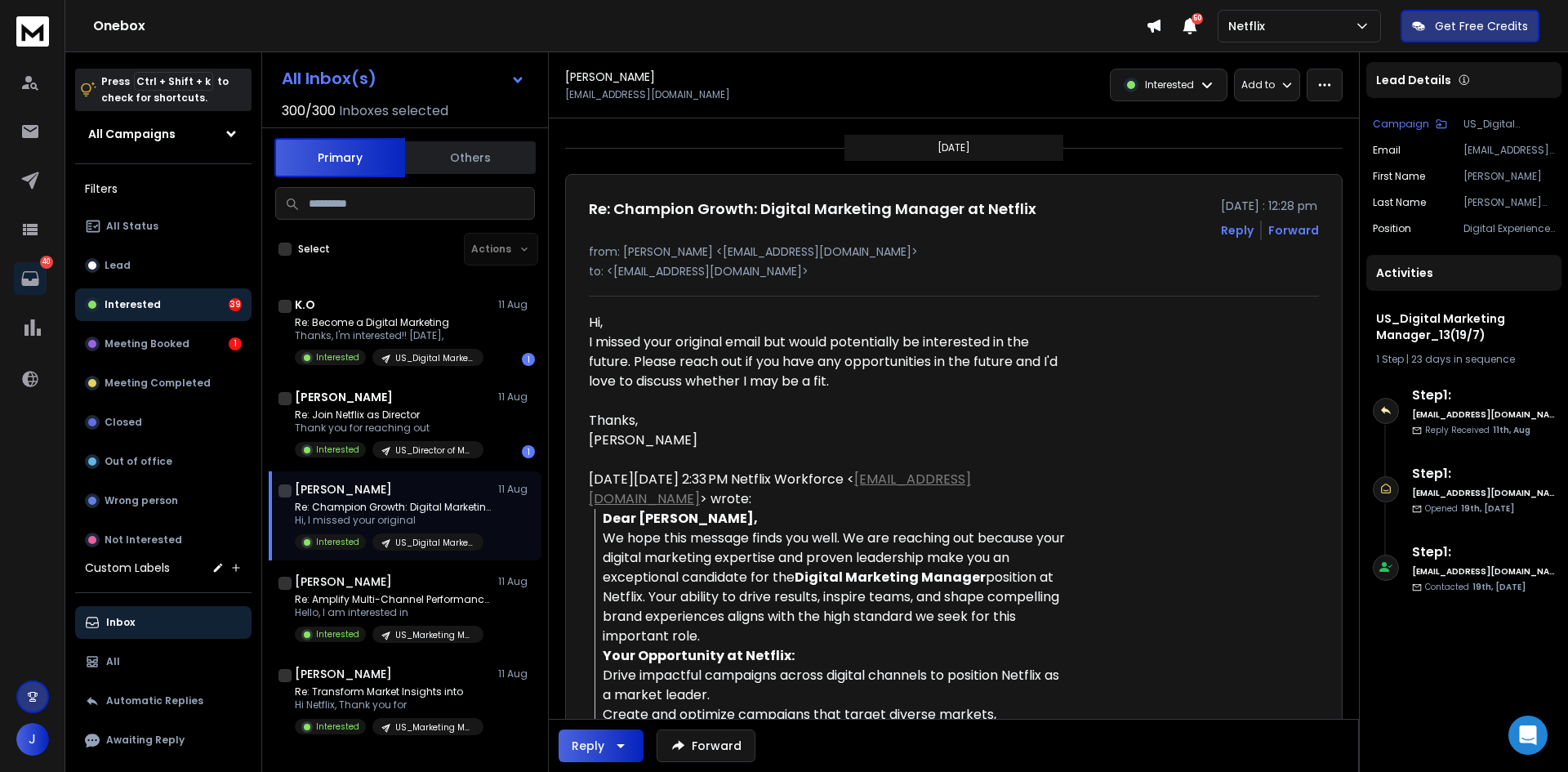
drag, startPoint x: 883, startPoint y: 274, endPoint x: 688, endPoint y: 274, distance: 195.0
click at [688, 274] on p "to: <[EMAIL_ADDRESS][DOMAIN_NAME]>" at bounding box center [953, 272] width 730 height 16
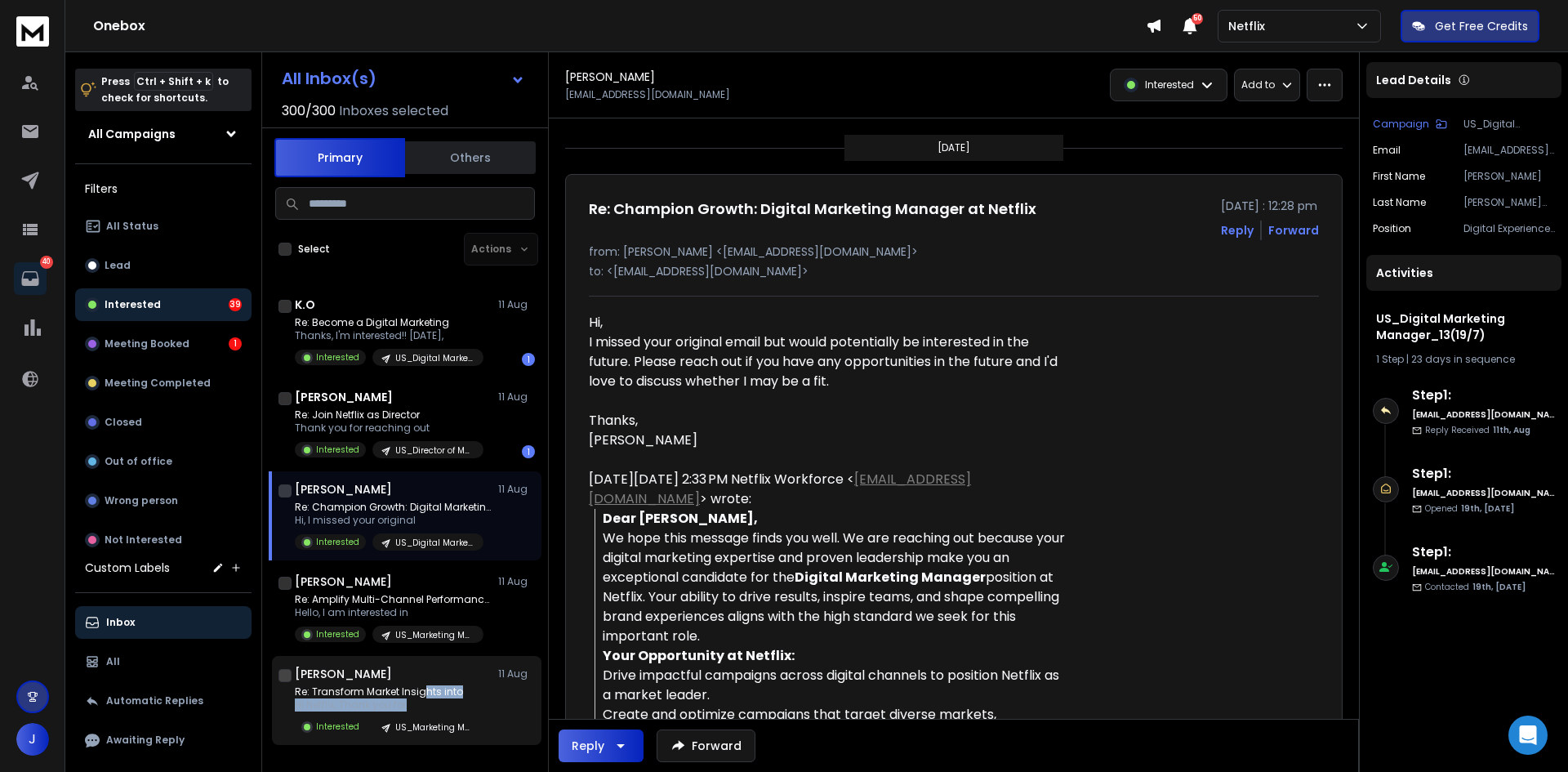
click at [419, 698] on div "Re: Transform Market Insights into Hi Netflix, Thank you for Interested US_Mark…" at bounding box center [389, 710] width 189 height 50
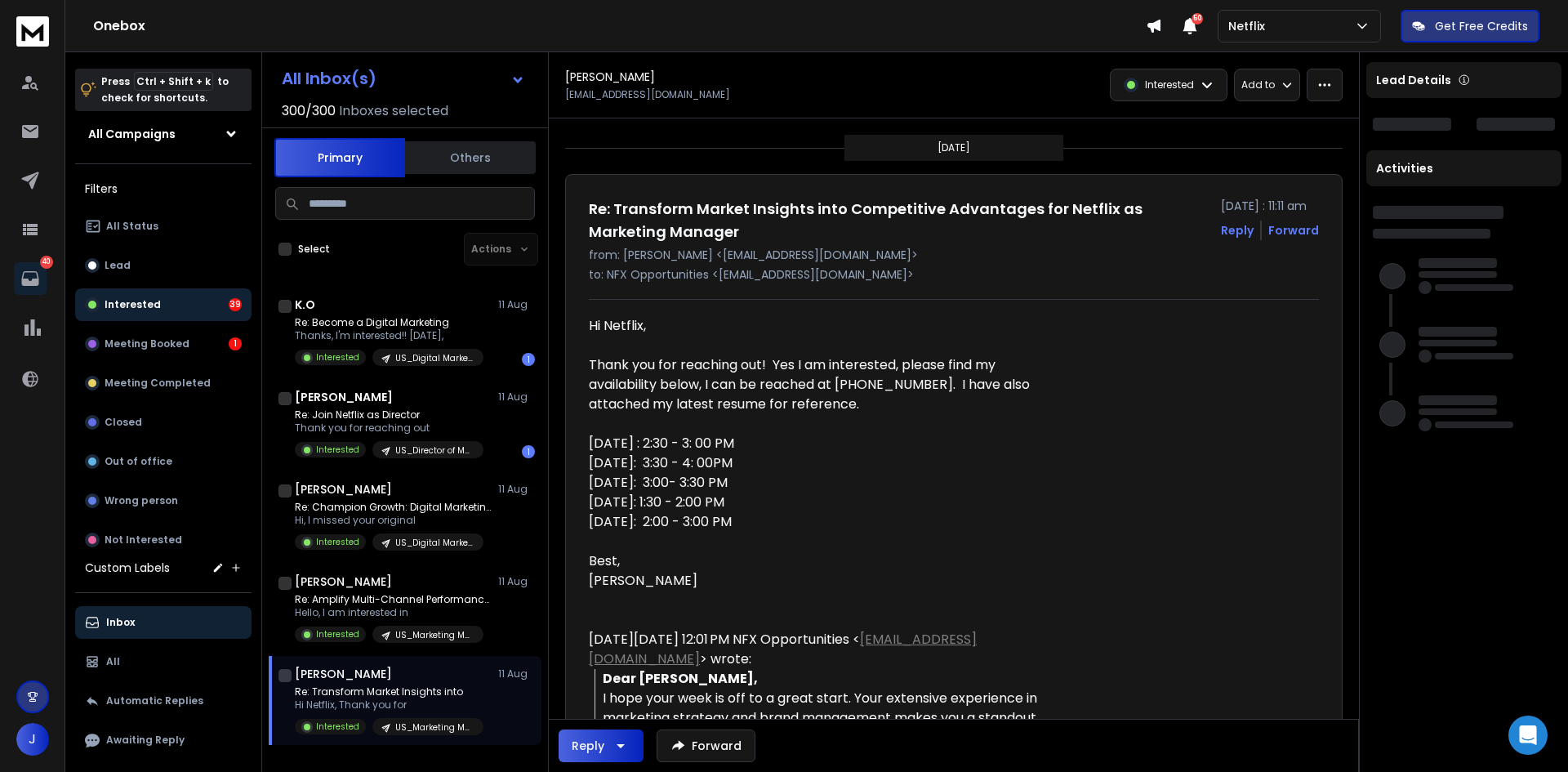
drag, startPoint x: 916, startPoint y: 330, endPoint x: 951, endPoint y: 304, distance: 43.6
click at [917, 330] on div "Hi Netflix, Thank you for reaching out! Yes I am interested, please find my ava…" at bounding box center [827, 464] width 477 height 294
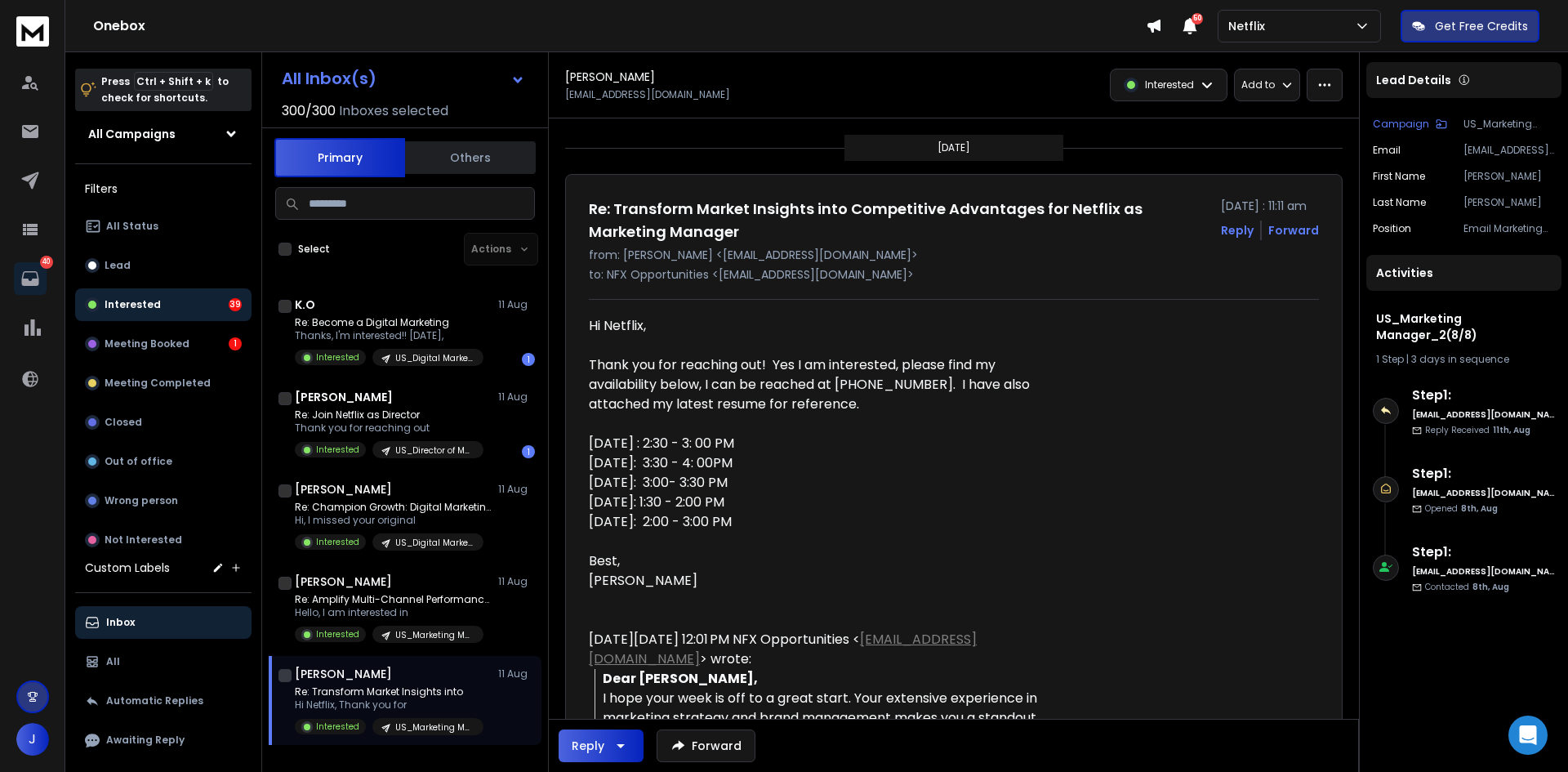
drag, startPoint x: 983, startPoint y: 276, endPoint x: 719, endPoint y: 276, distance: 264.0
click at [719, 276] on p "to: NFX Opportunities <[EMAIL_ADDRESS][DOMAIN_NAME]>" at bounding box center [953, 275] width 730 height 16
copy p "[EMAIL_ADDRESS][DOMAIN_NAME]"
drag, startPoint x: 876, startPoint y: 533, endPoint x: 890, endPoint y: 508, distance: 28.7
click at [876, 533] on div at bounding box center [827, 541] width 477 height 20
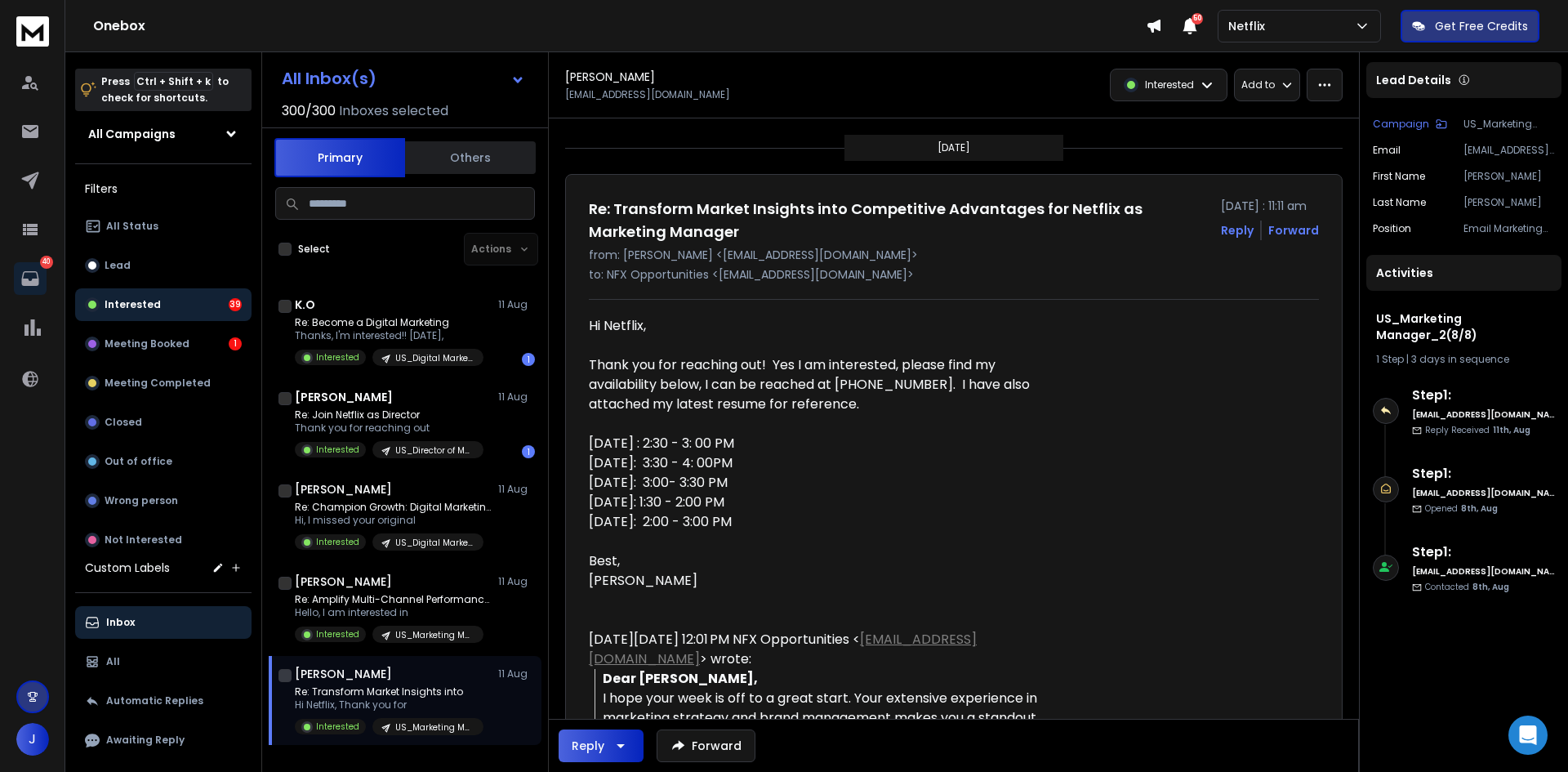
drag, startPoint x: 985, startPoint y: 276, endPoint x: 719, endPoint y: 272, distance: 266.0
click at [719, 272] on p "to: NFX Opportunities <[EMAIL_ADDRESS][DOMAIN_NAME]>" at bounding box center [953, 275] width 730 height 16
copy p "[EMAIL_ADDRESS][DOMAIN_NAME]"
click at [365, 207] on input at bounding box center [405, 204] width 260 height 33
paste input "**********"
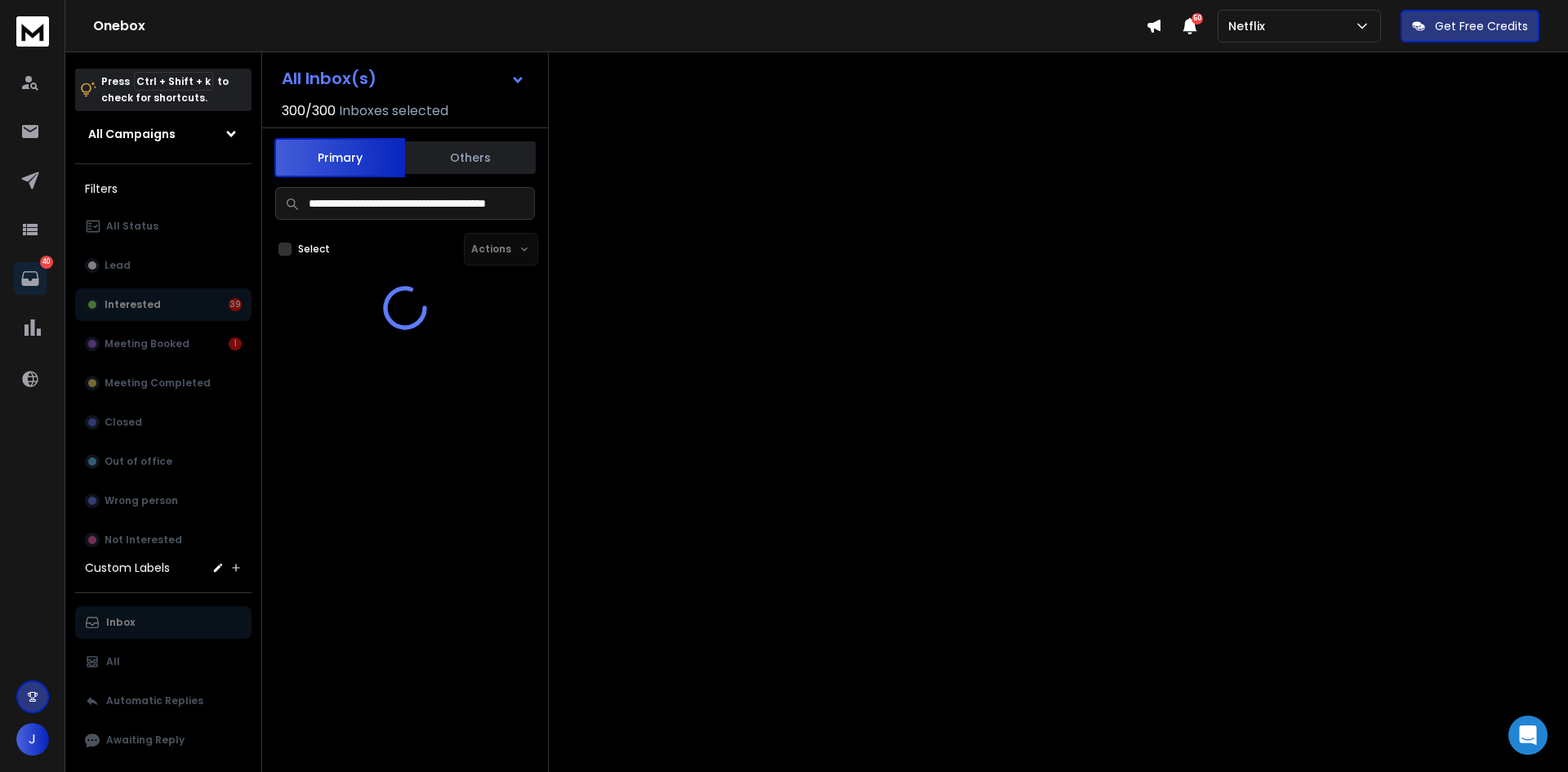
scroll to position [0, 52]
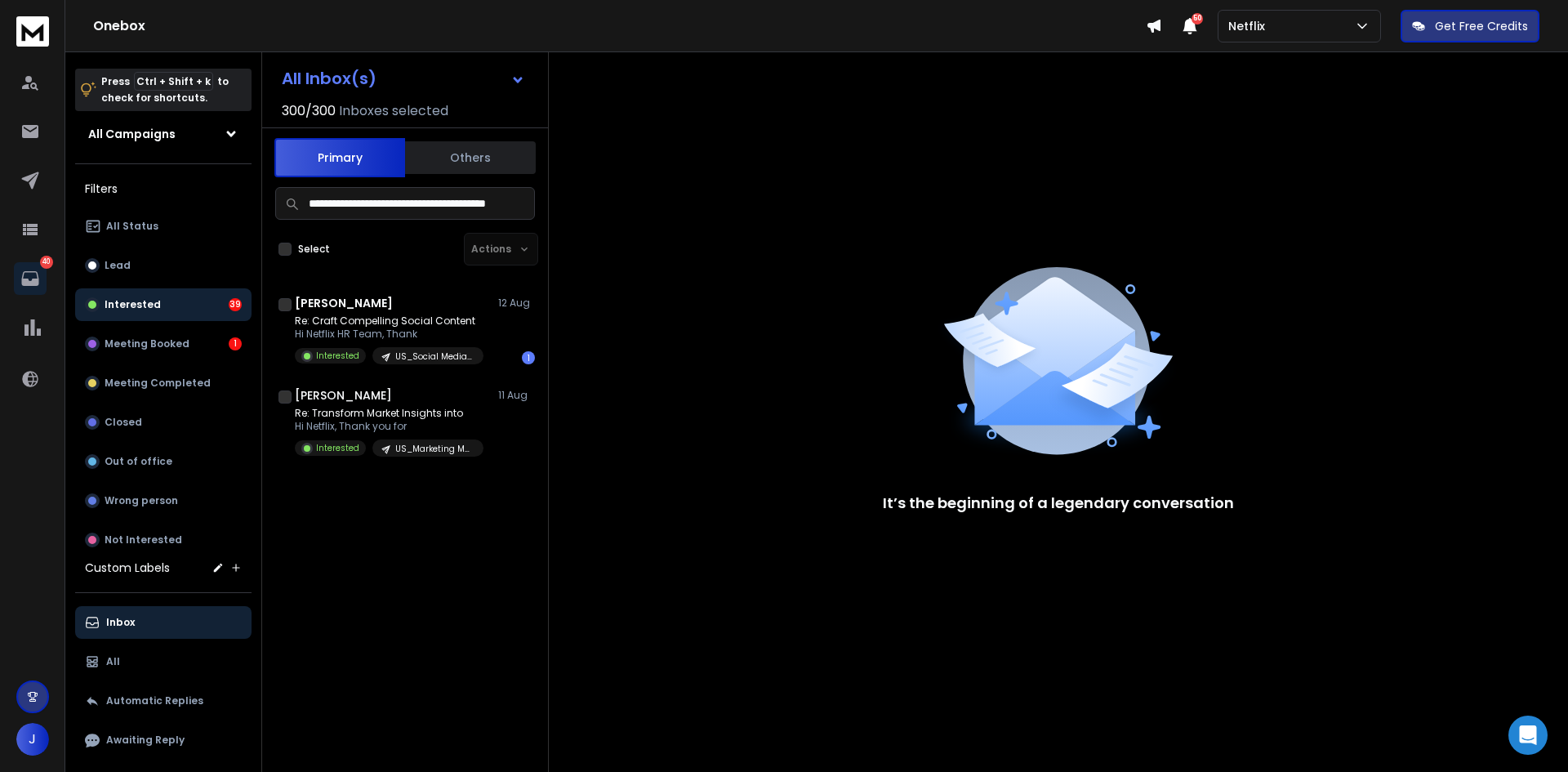
type input "**********"
click at [772, 536] on div "It’s the beginning of a legendary conversation" at bounding box center [1058, 380] width 1019 height 656
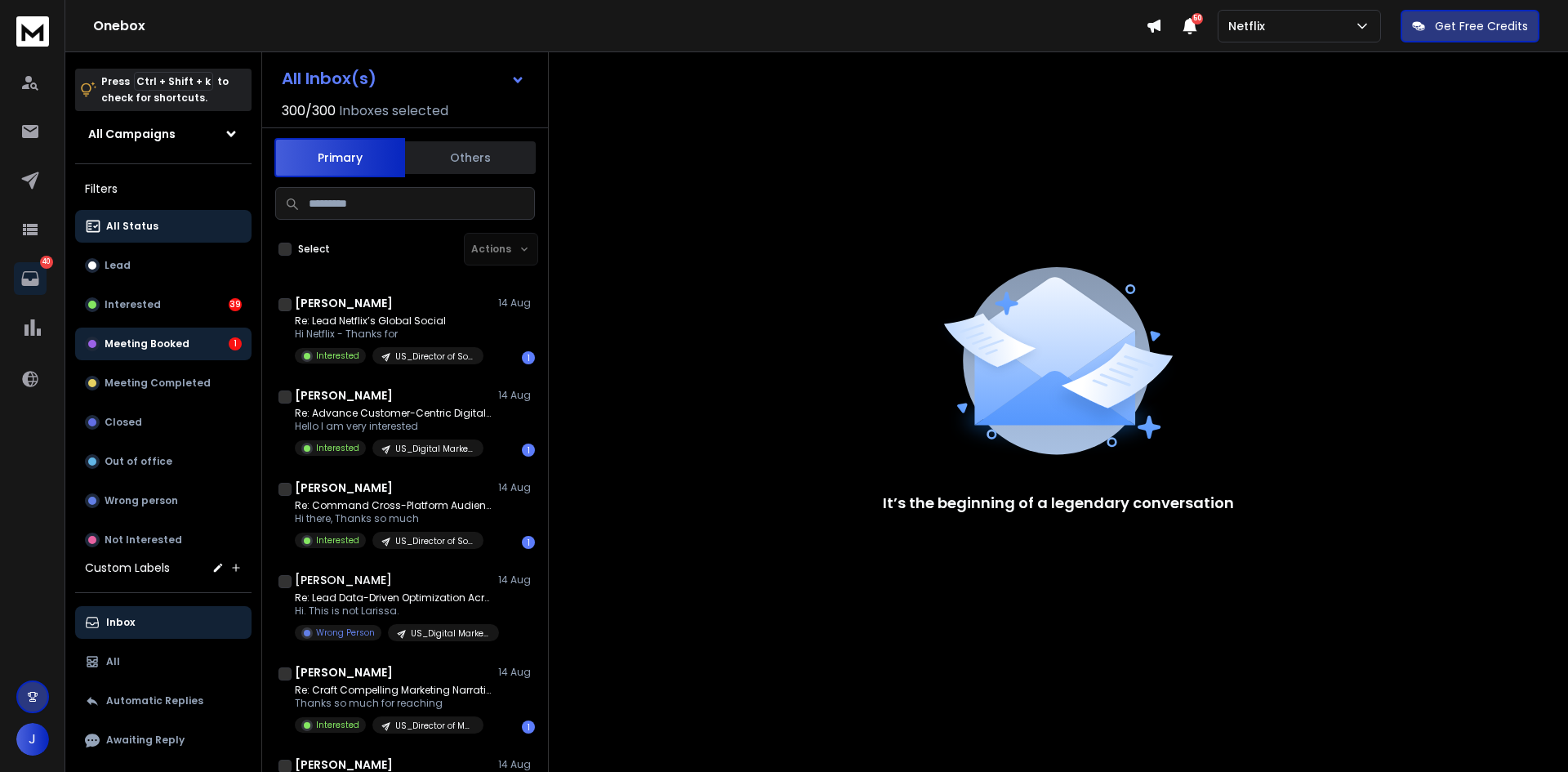
click at [190, 345] on button "Meeting Booked 1" at bounding box center [164, 344] width 177 height 33
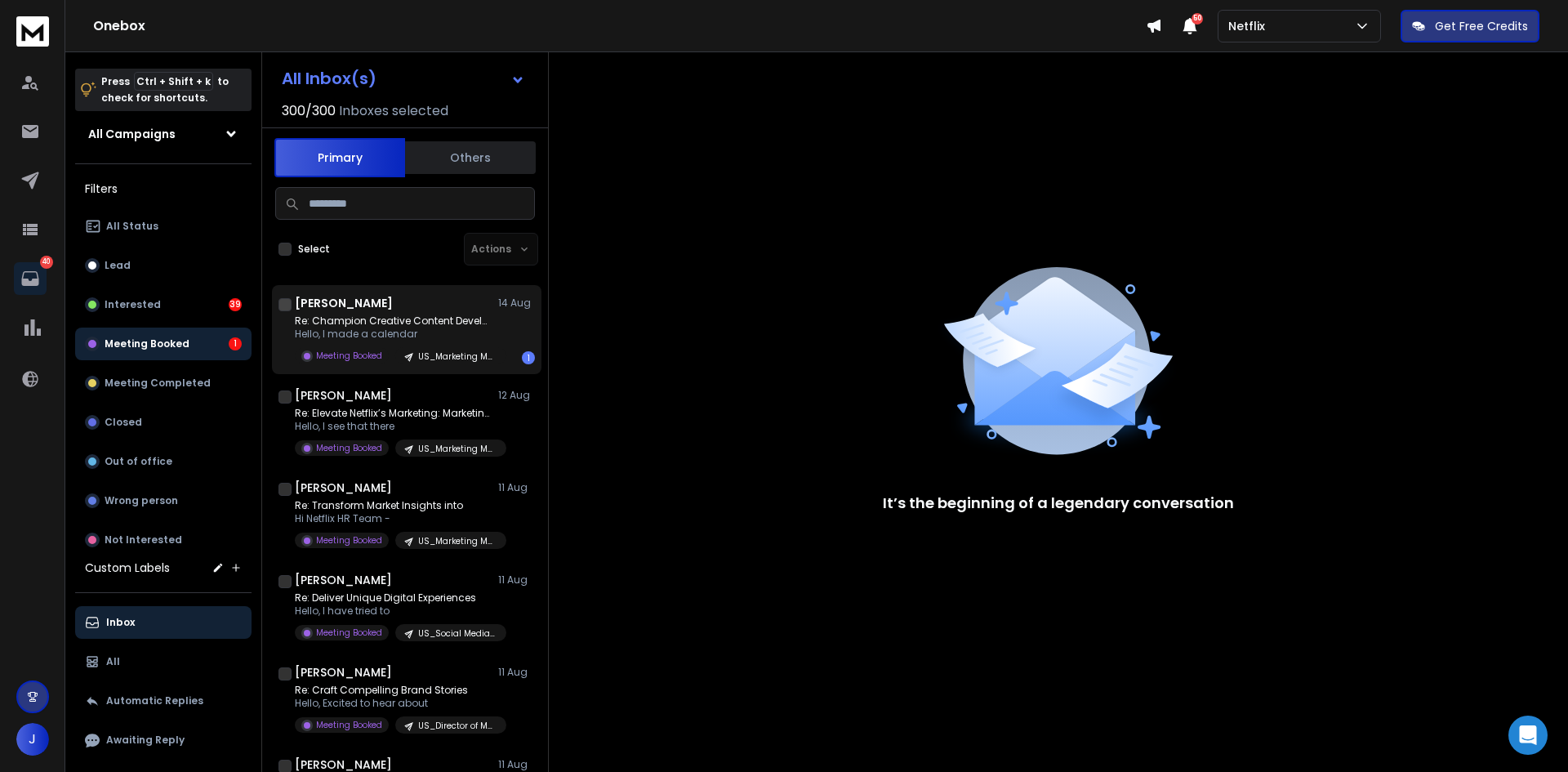
click at [419, 314] on div "Ross Gasmer 14 Aug Re: Champion Creative Content Development Hello, I made a ca…" at bounding box center [415, 330] width 240 height 70
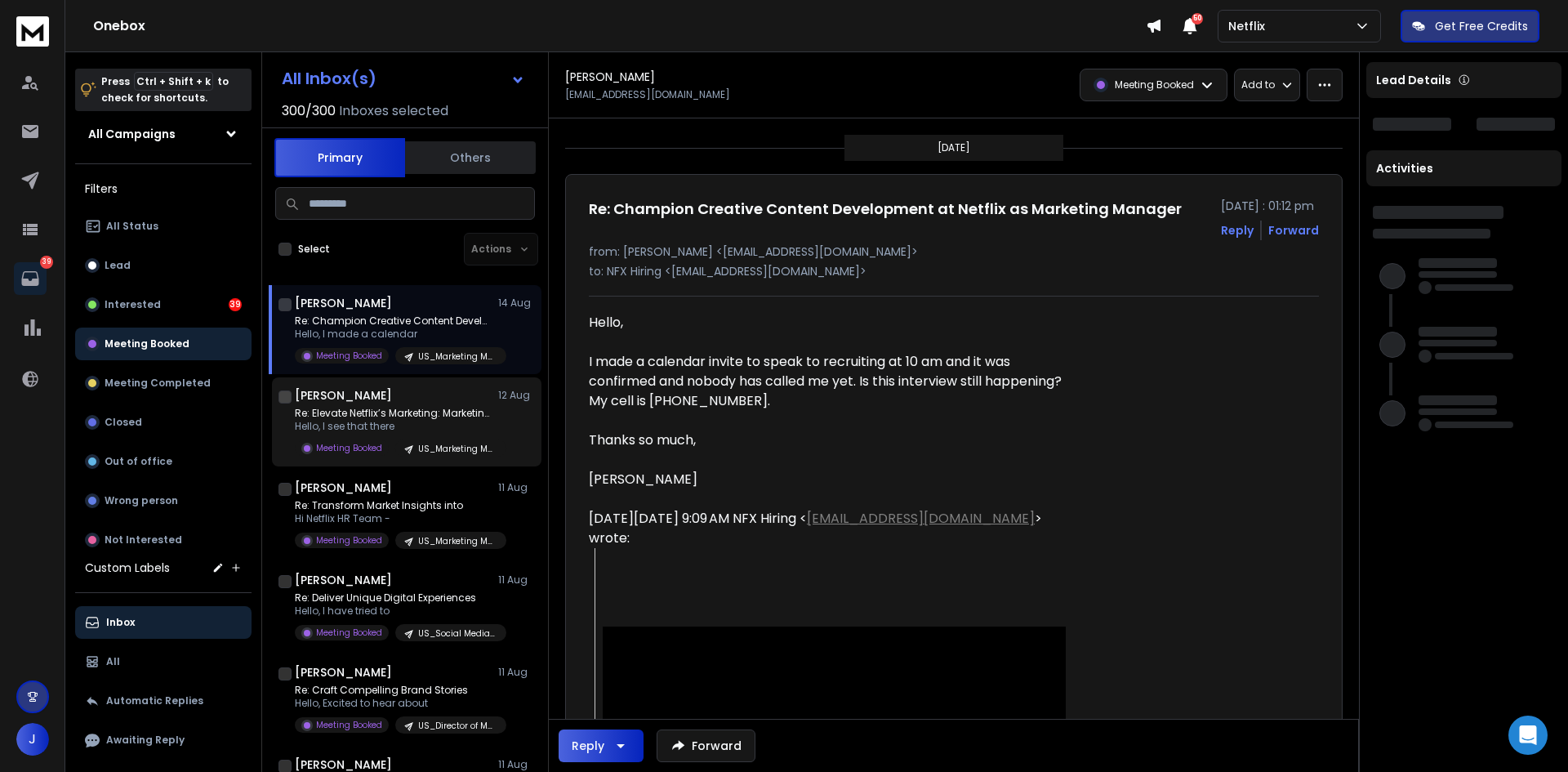
click at [438, 420] on p "Hello, I see that there" at bounding box center [393, 426] width 196 height 13
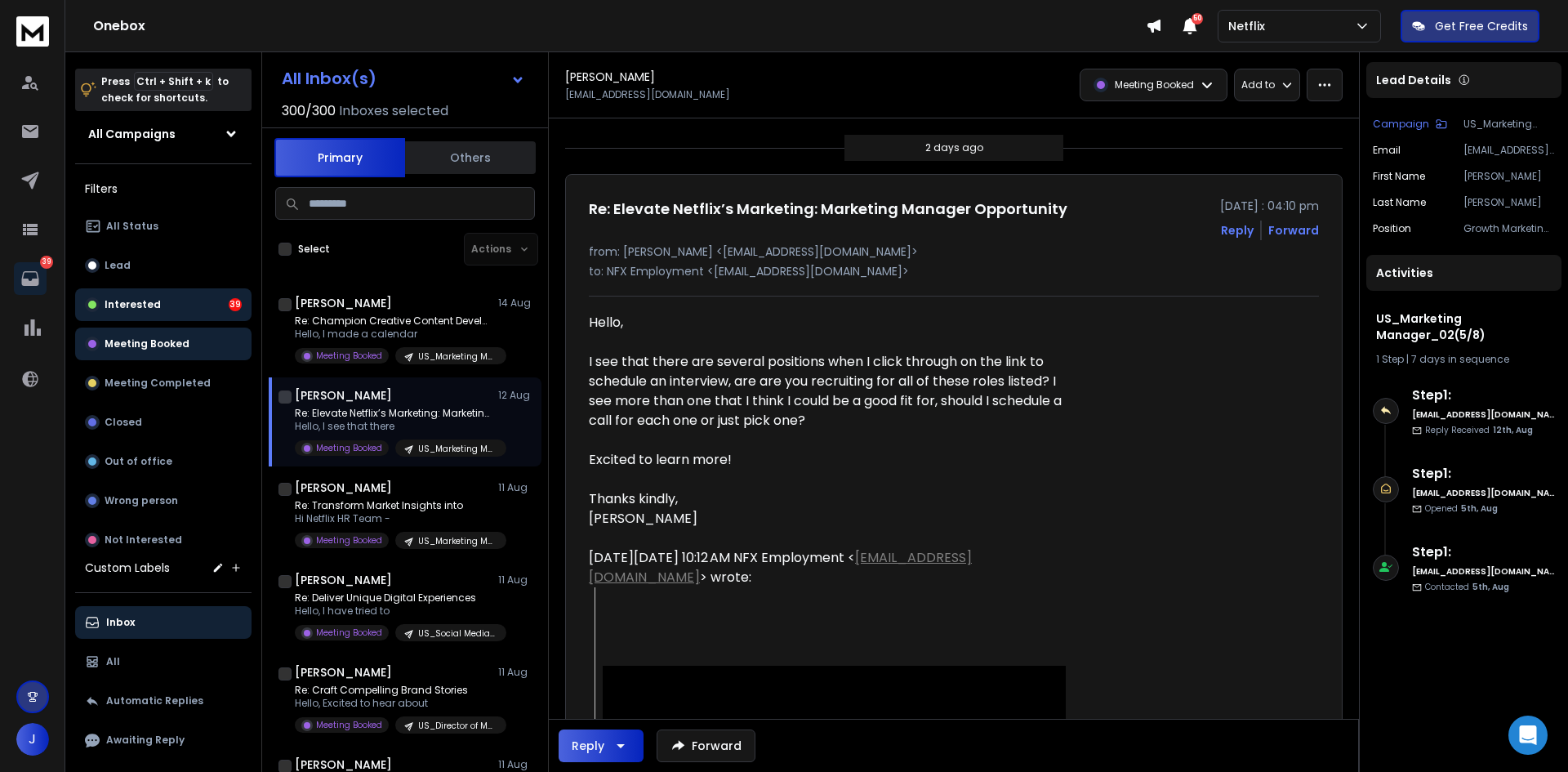
click at [208, 295] on button "Interested 39" at bounding box center [164, 305] width 177 height 33
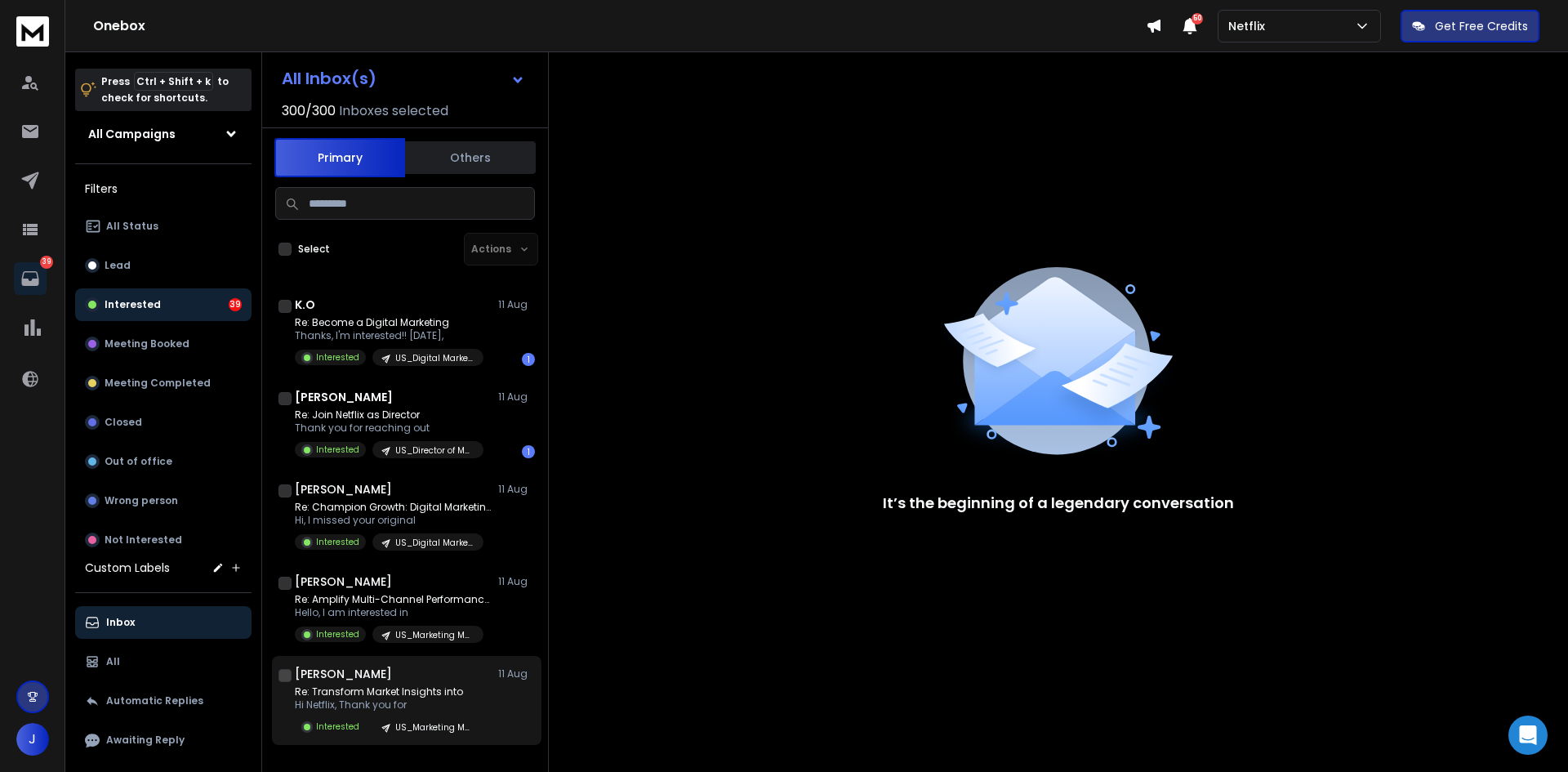
scroll to position [3413, 0]
click at [493, 701] on div "Re: Transform Market Insights into Hi Netflix, Thank you for Interested US_Mark…" at bounding box center [415, 710] width 240 height 50
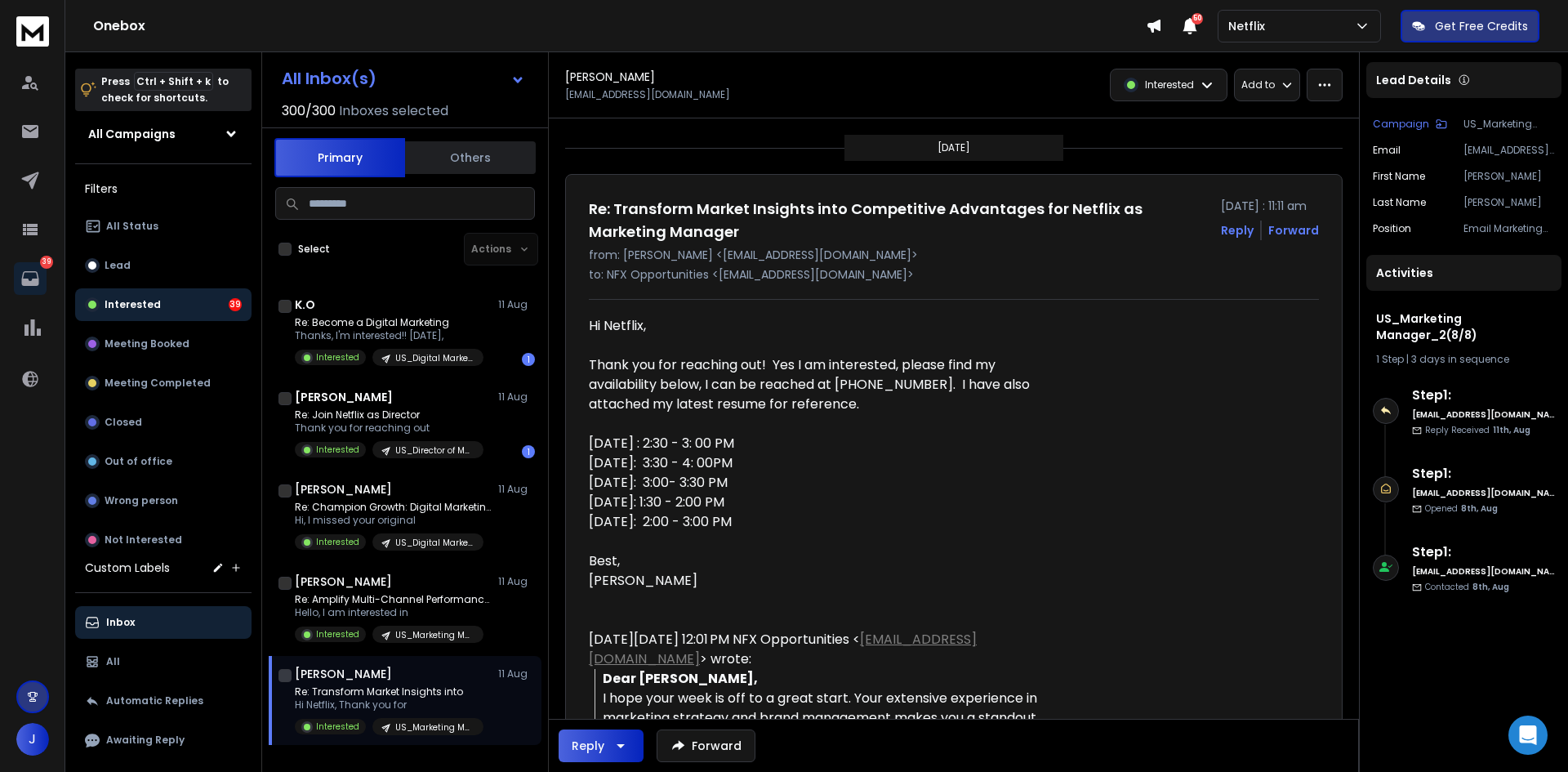
drag, startPoint x: 905, startPoint y: 420, endPoint x: 1132, endPoint y: 721, distance: 377.0
click at [911, 424] on div at bounding box center [827, 424] width 477 height 20
click at [909, 373] on div "Thank you for reaching out! Yes I am interested, please find my availability be…" at bounding box center [827, 384] width 477 height 59
